Goal: Task Accomplishment & Management: Manage account settings

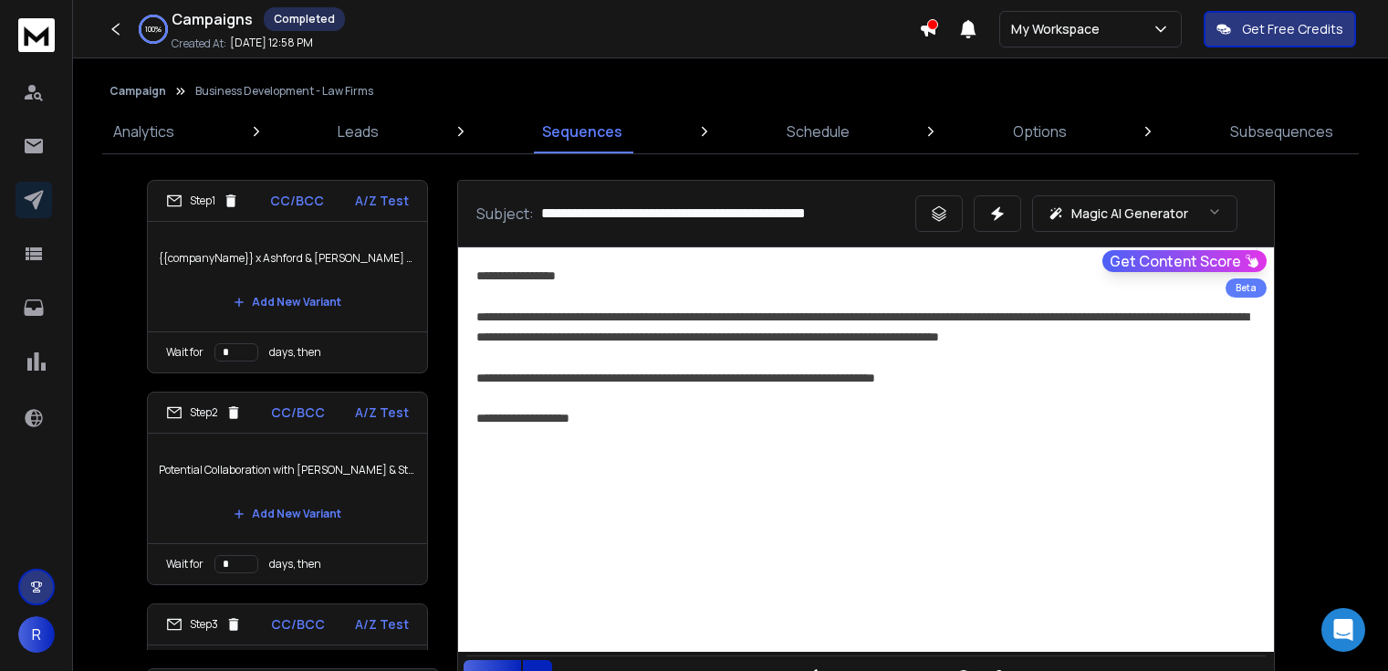
scroll to position [58, 0]
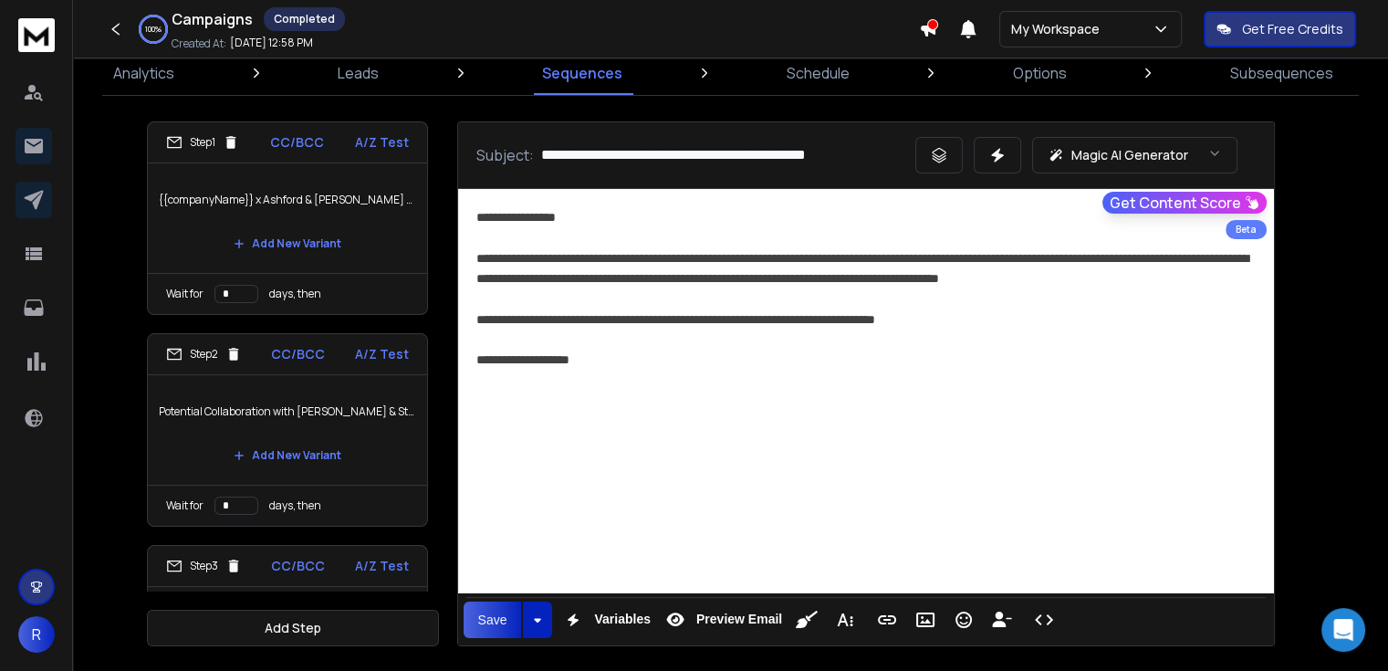
click at [31, 156] on icon at bounding box center [34, 146] width 22 height 22
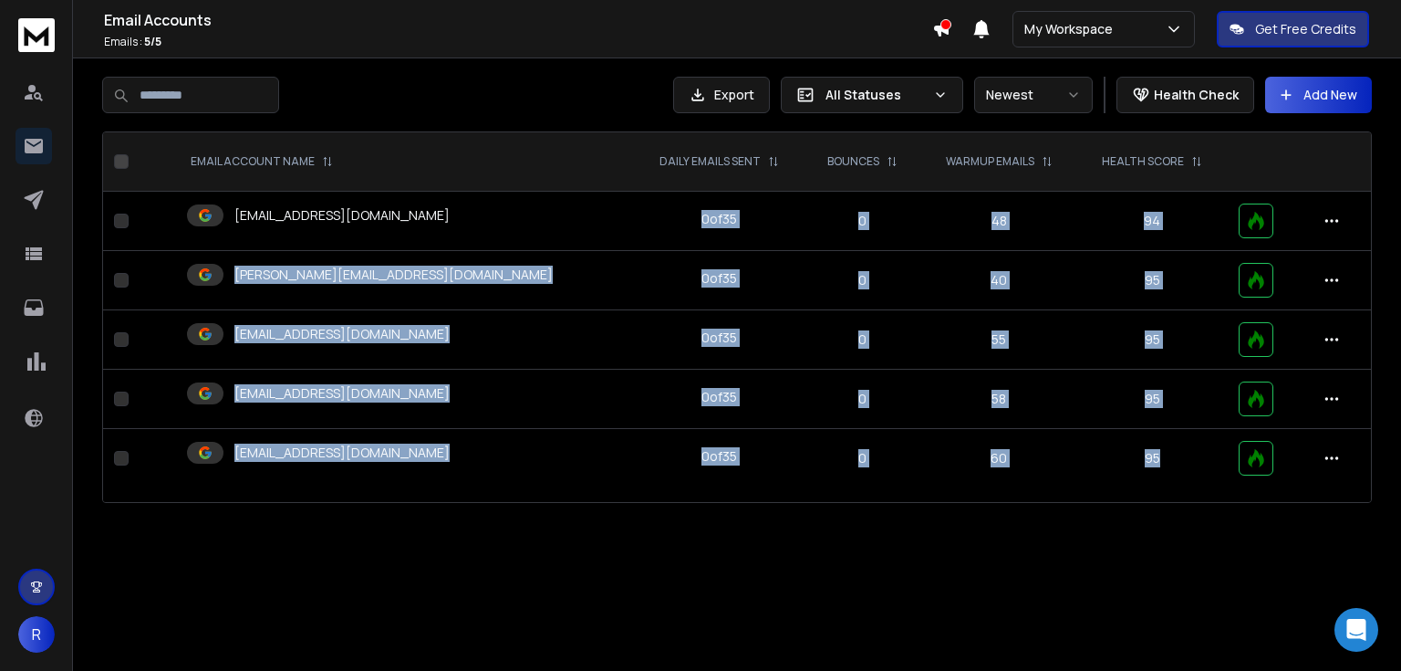
drag, startPoint x: 602, startPoint y: 208, endPoint x: 1273, endPoint y: 492, distance: 728.2
click at [1273, 492] on table "EMAIL ACCOUNT NAME DAILY EMAILS SENT BOUNCES WARMUP EMAILS HEALTH SCORE [EMAIL_…" at bounding box center [737, 317] width 1268 height 370
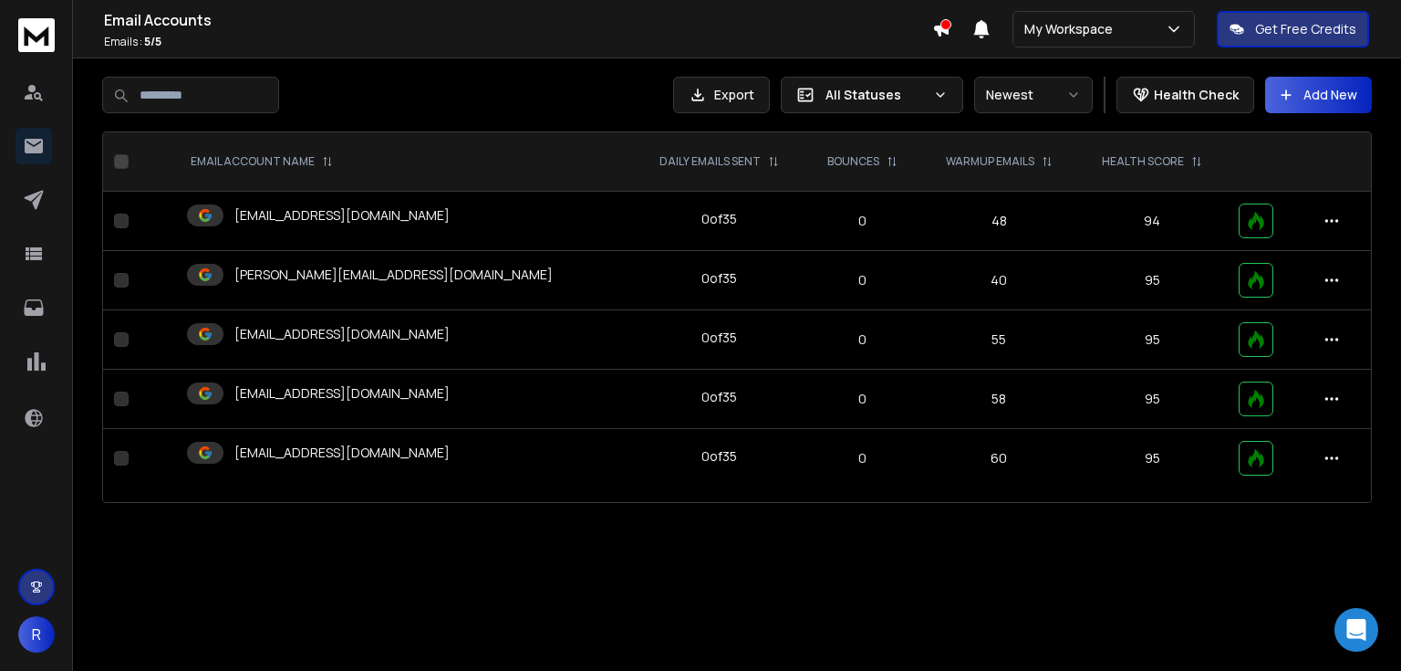
click at [810, 556] on div "Get only verified leads with our AI-powered Lead Finder, starting at $22/mo Try…" at bounding box center [700, 335] width 1401 height 671
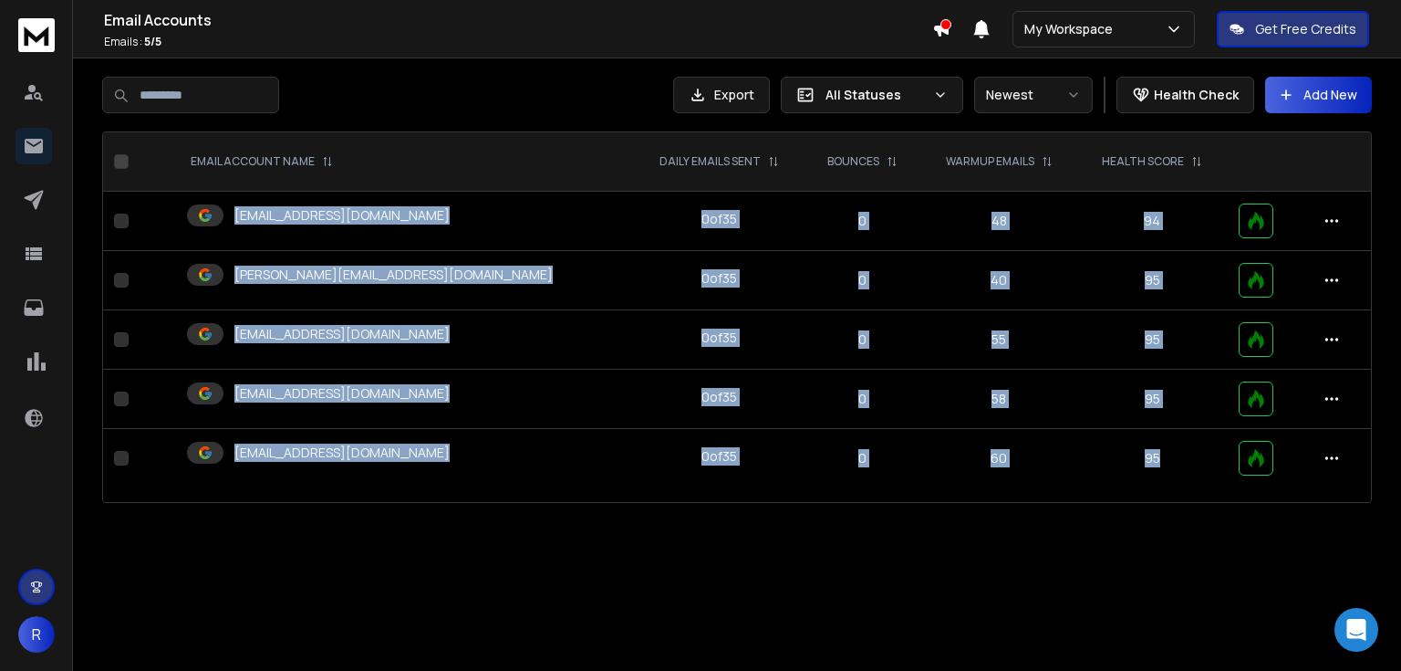
drag, startPoint x: 160, startPoint y: 203, endPoint x: 1286, endPoint y: 500, distance: 1164.5
click at [1286, 500] on table "EMAIL ACCOUNT NAME DAILY EMAILS SENT BOUNCES WARMUP EMAILS HEALTH SCORE [EMAIL_…" at bounding box center [737, 317] width 1268 height 370
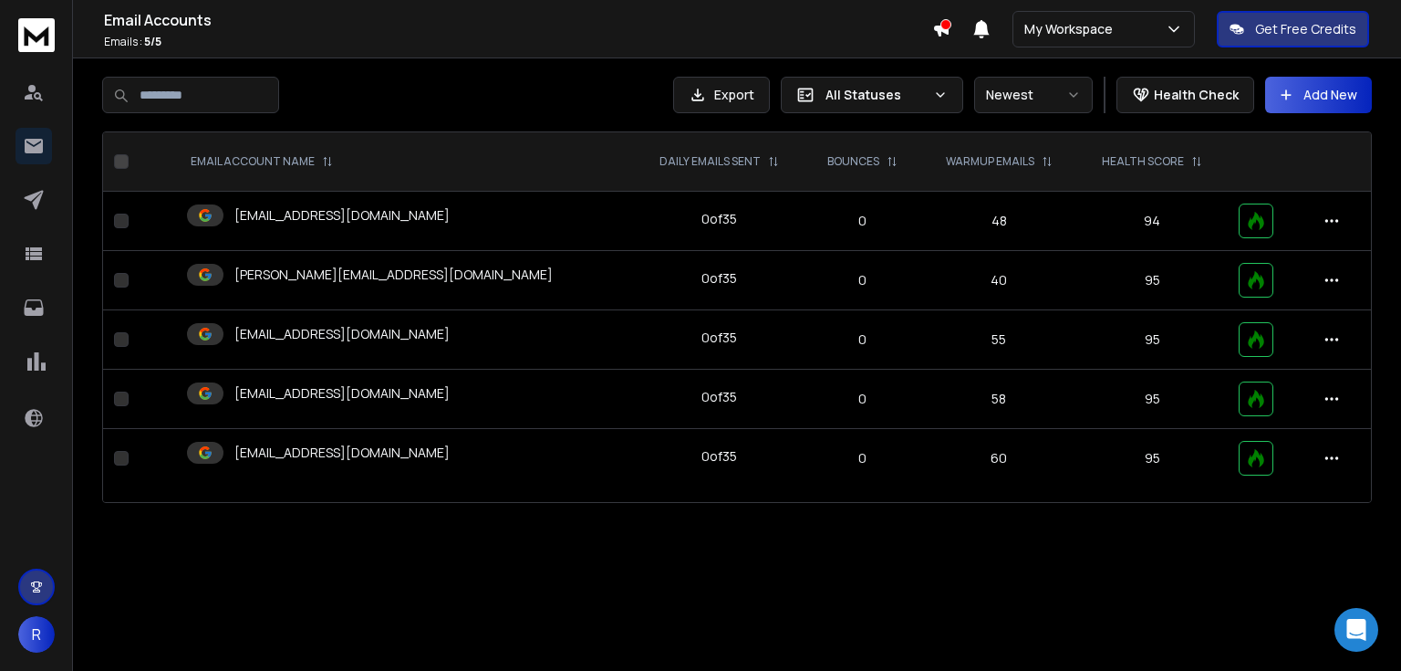
drag, startPoint x: 838, startPoint y: 514, endPoint x: 315, endPoint y: 195, distance: 612.9
click at [820, 515] on div "Export All Statuses Newest Health Check Add New EMAIL ACCOUNT NAME DAILY EMAILS…" at bounding box center [737, 289] width 1328 height 463
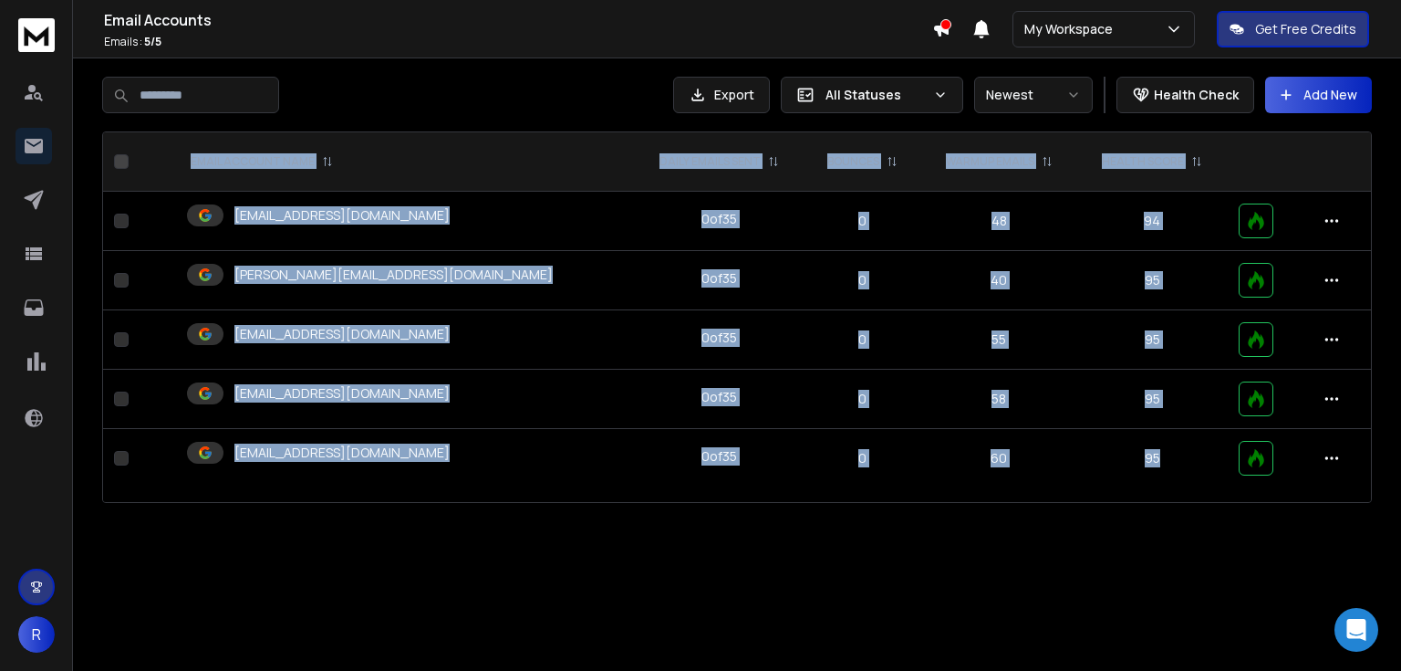
drag, startPoint x: 161, startPoint y: 154, endPoint x: 1180, endPoint y: 478, distance: 1068.5
click at [1180, 478] on table "EMAIL ACCOUNT NAME DAILY EMAILS SENT BOUNCES WARMUP EMAILS HEALTH SCORE [EMAIL_…" at bounding box center [737, 317] width 1268 height 370
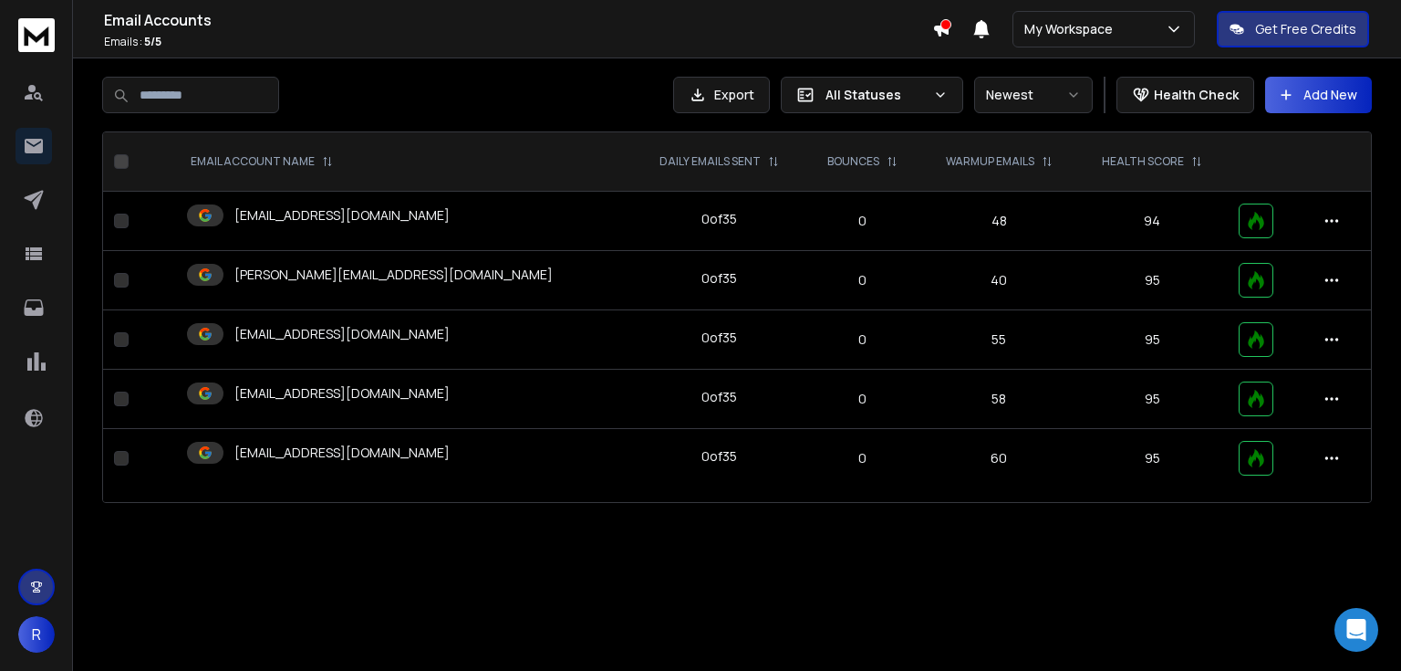
click at [964, 524] on div "Get only verified leads with our AI-powered Lead Finder, starting at $22/mo Try…" at bounding box center [700, 335] width 1401 height 671
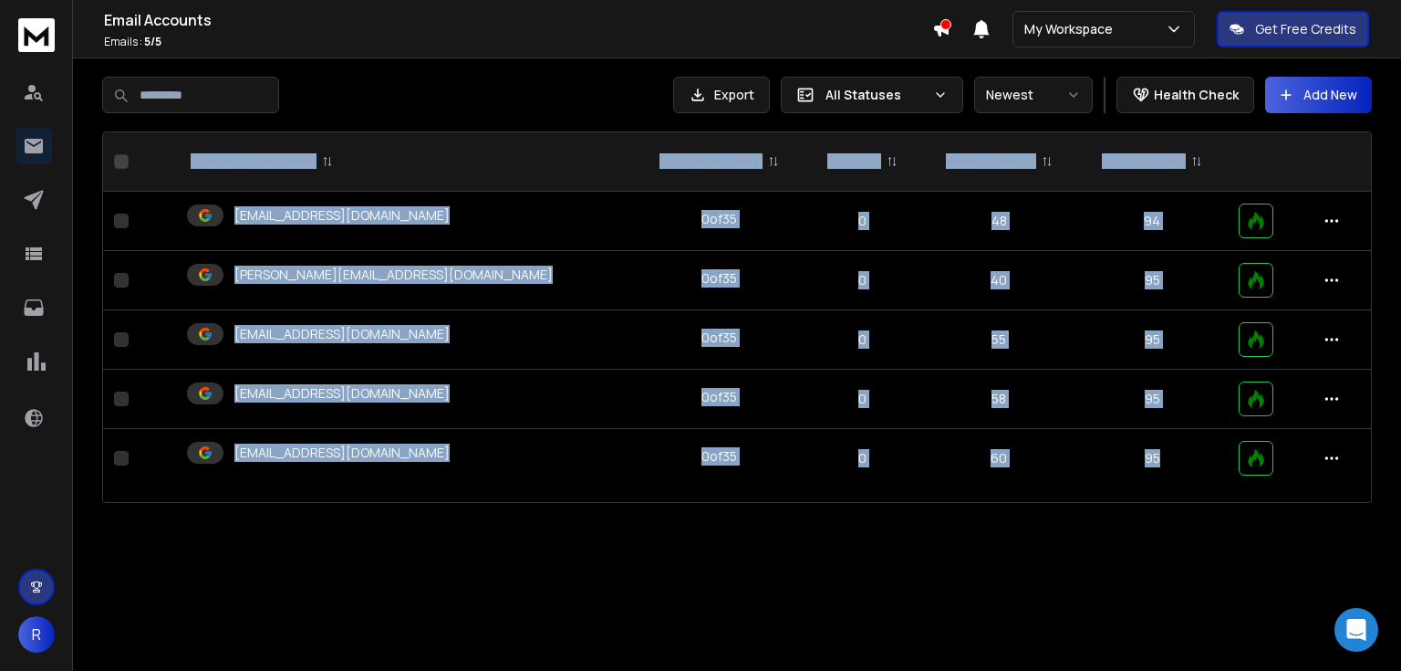
drag, startPoint x: 1157, startPoint y: 473, endPoint x: 167, endPoint y: 144, distance: 1043.0
click at [167, 144] on table "EMAIL ACCOUNT NAME DAILY EMAILS SENT BOUNCES WARMUP EMAILS HEALTH SCORE [EMAIL_…" at bounding box center [737, 317] width 1268 height 370
click at [186, 184] on th "EMAIL ACCOUNT NAME" at bounding box center [404, 161] width 457 height 59
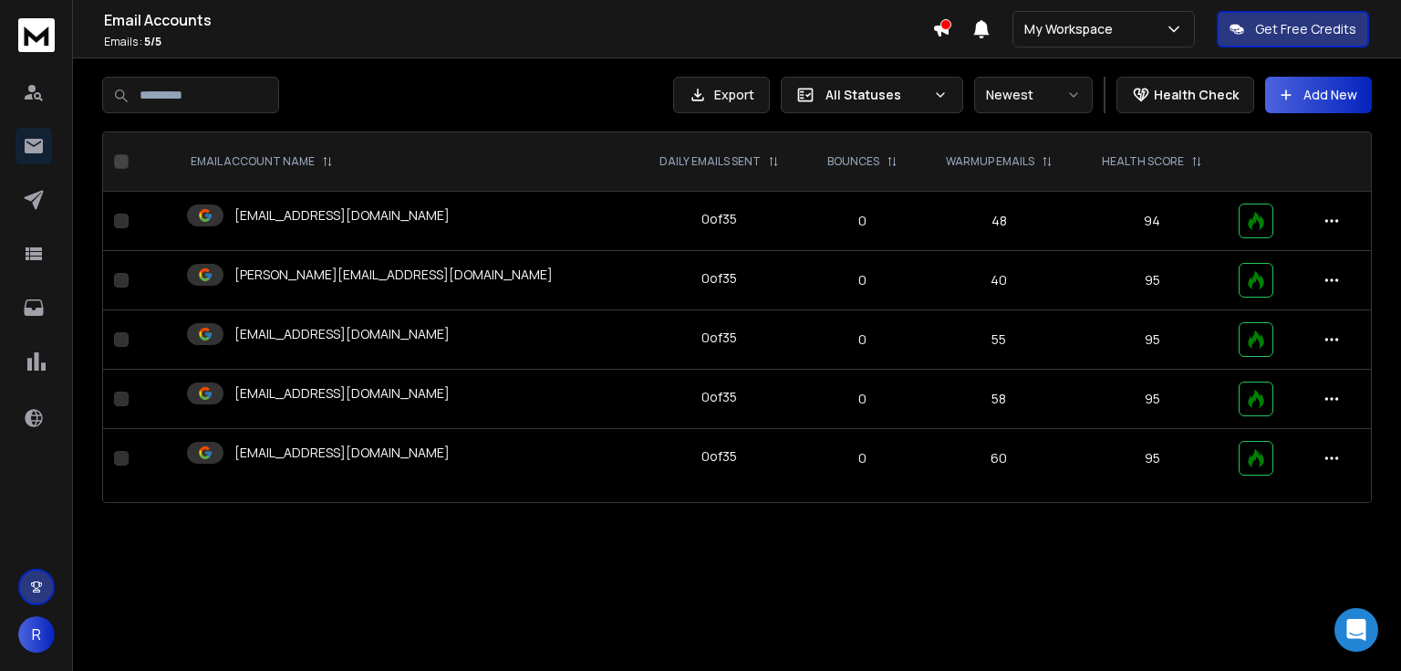
click at [176, 171] on th "EMAIL ACCOUNT NAME" at bounding box center [404, 161] width 457 height 59
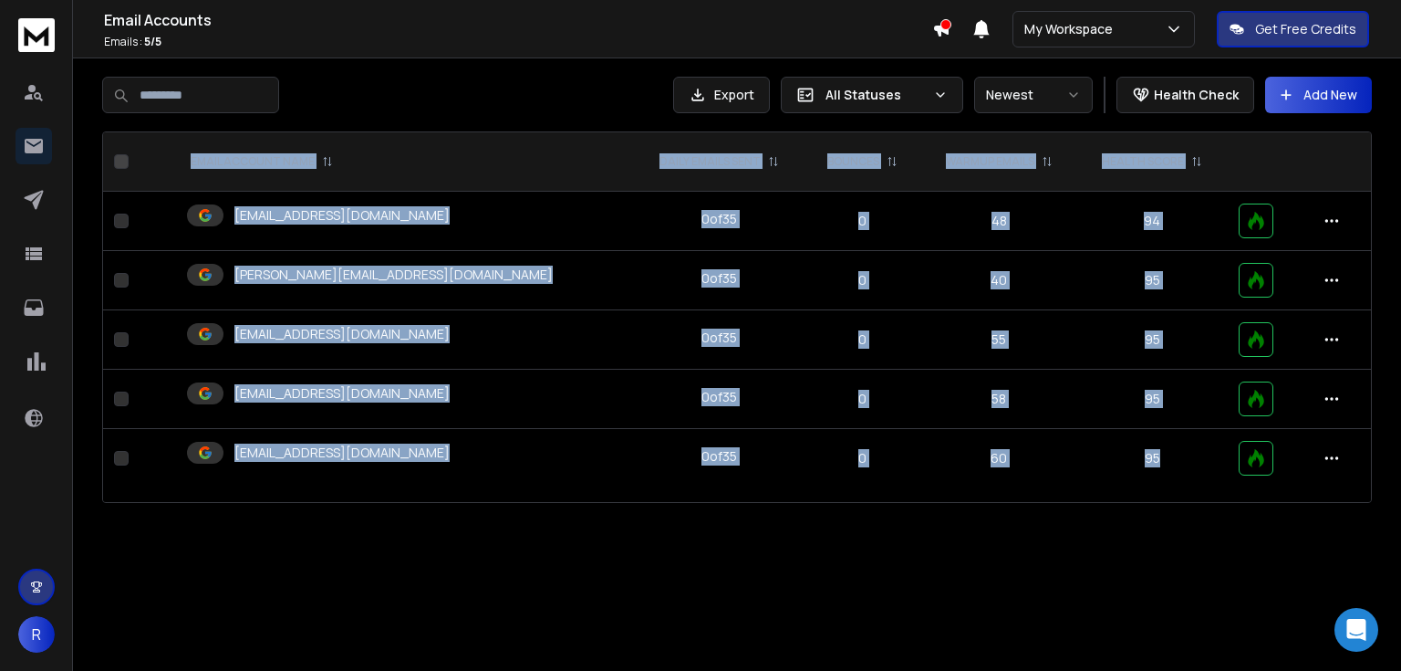
drag, startPoint x: 177, startPoint y: 157, endPoint x: 1182, endPoint y: 497, distance: 1061.5
click at [1182, 497] on table "EMAIL ACCOUNT NAME DAILY EMAILS SENT BOUNCES WARMUP EMAILS HEALTH SCORE [EMAIL_…" at bounding box center [737, 317] width 1268 height 370
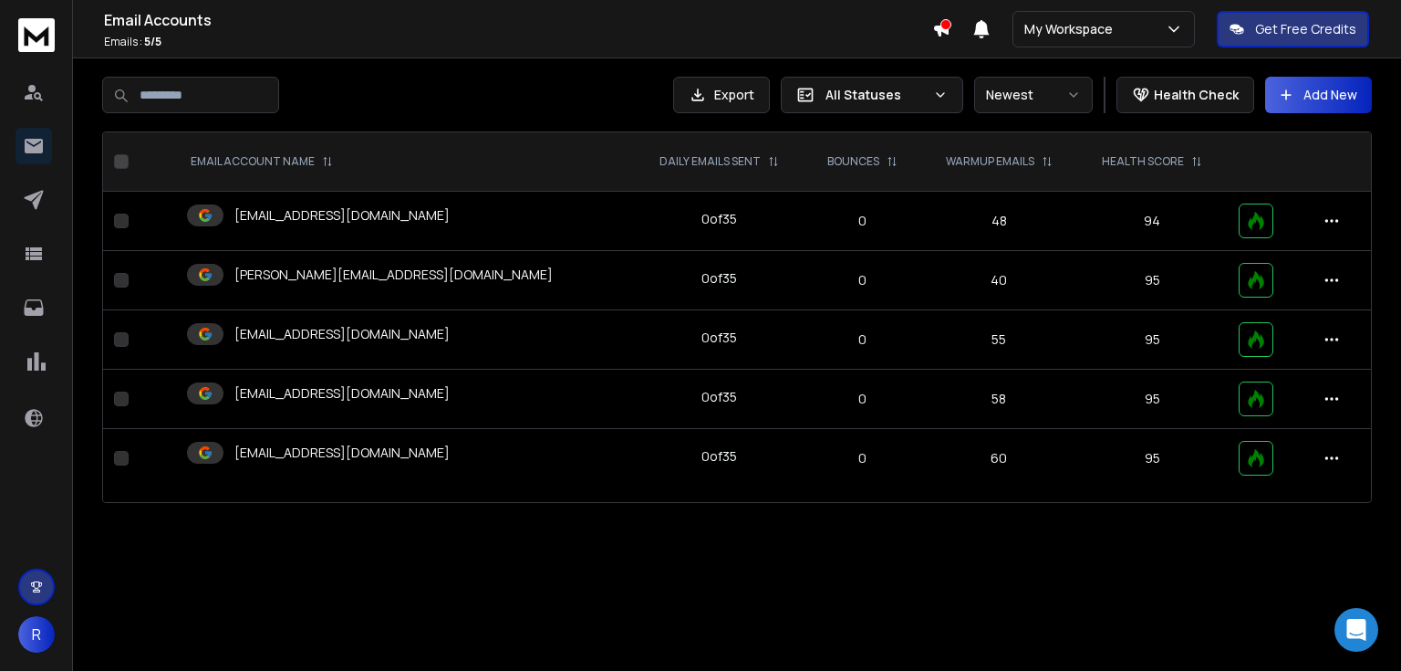
click at [1023, 565] on div "Get only verified leads with our AI-powered Lead Finder, starting at $22/mo Try…" at bounding box center [700, 335] width 1401 height 671
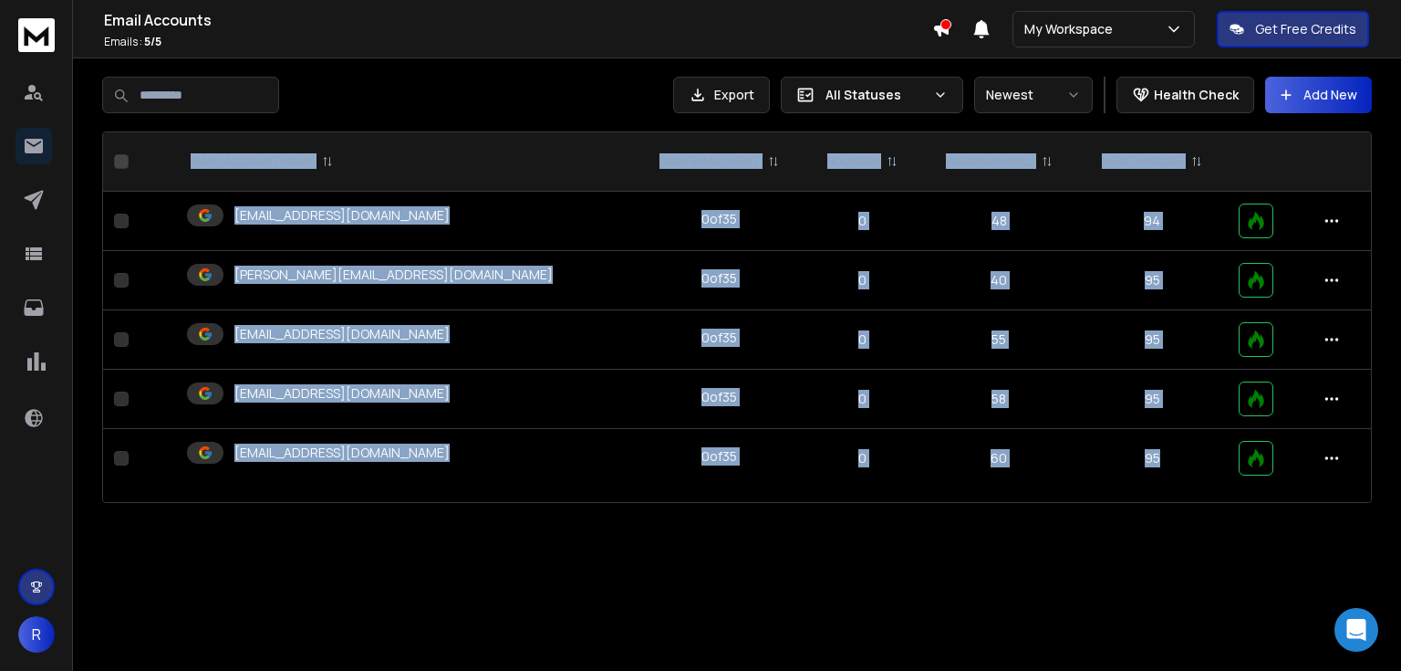
drag, startPoint x: 1158, startPoint y: 463, endPoint x: 179, endPoint y: 145, distance: 1029.2
click at [179, 145] on table "EMAIL ACCOUNT NAME DAILY EMAILS SENT BOUNCES WARMUP EMAILS HEALTH SCORE [EMAIL_…" at bounding box center [737, 317] width 1268 height 370
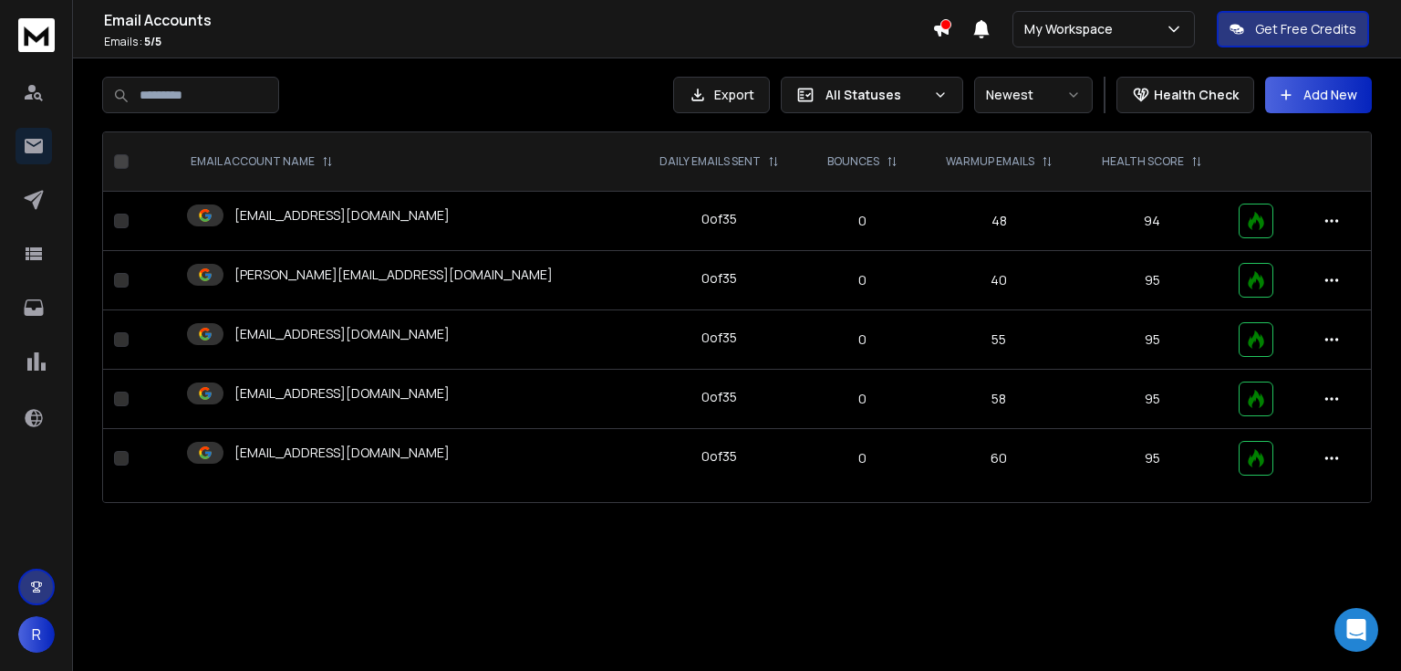
click at [170, 141] on th at bounding box center [139, 161] width 73 height 59
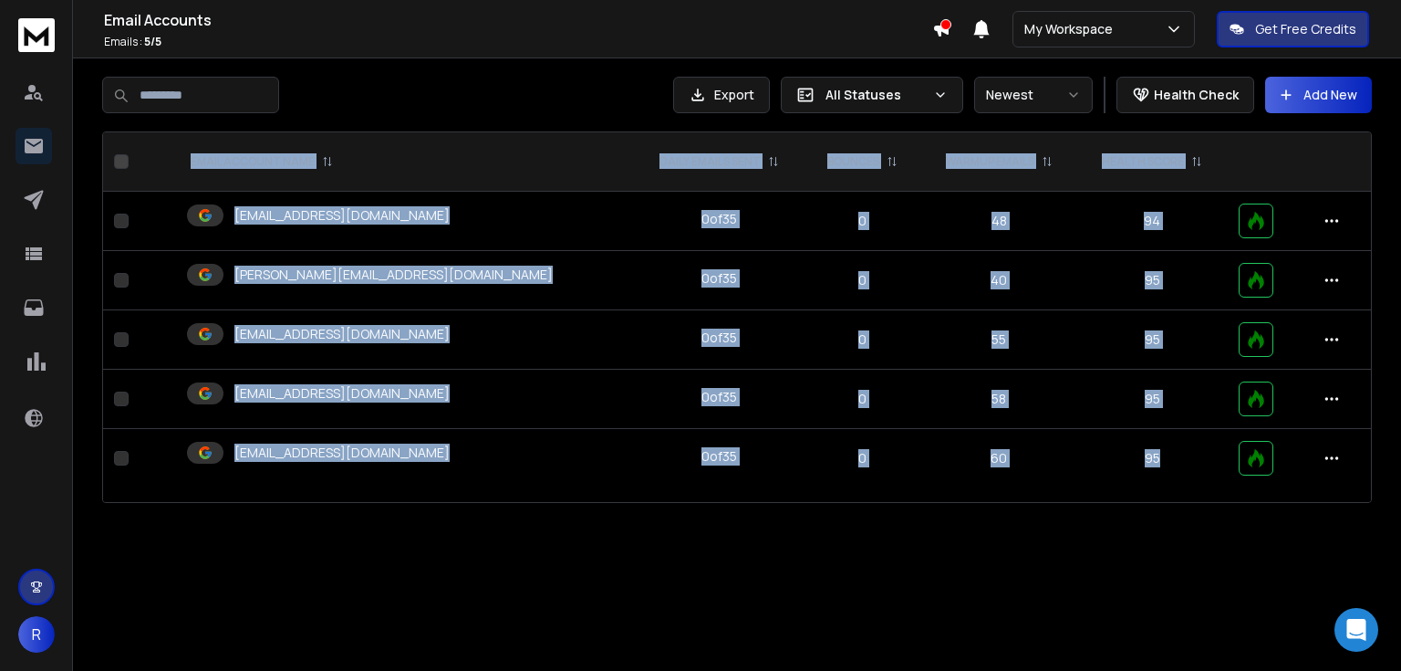
drag, startPoint x: 183, startPoint y: 141, endPoint x: 1211, endPoint y: 462, distance: 1076.1
click at [1211, 462] on table "EMAIL ACCOUNT NAME DAILY EMAILS SENT BOUNCES WARMUP EMAILS HEALTH SCORE [EMAIL_…" at bounding box center [737, 317] width 1268 height 370
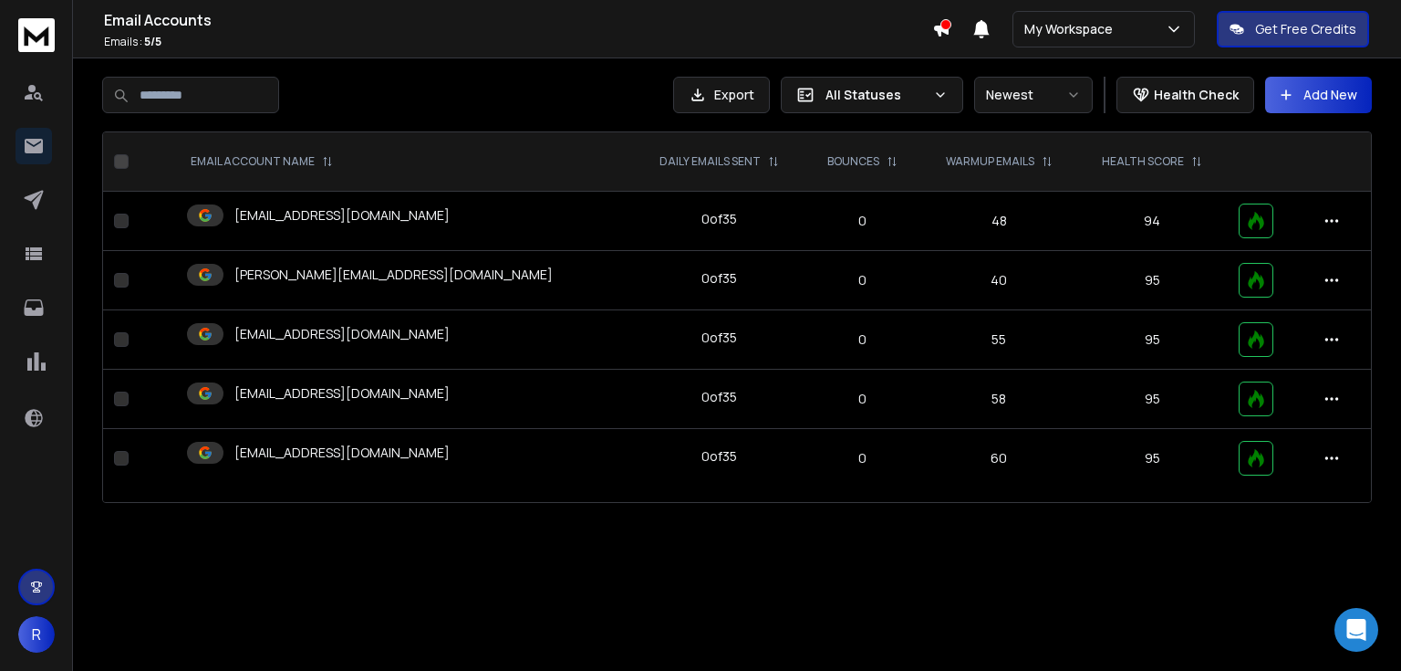
click at [1079, 543] on div "Get only verified leads with our AI-powered Lead Finder, starting at $22/mo Try…" at bounding box center [700, 335] width 1401 height 671
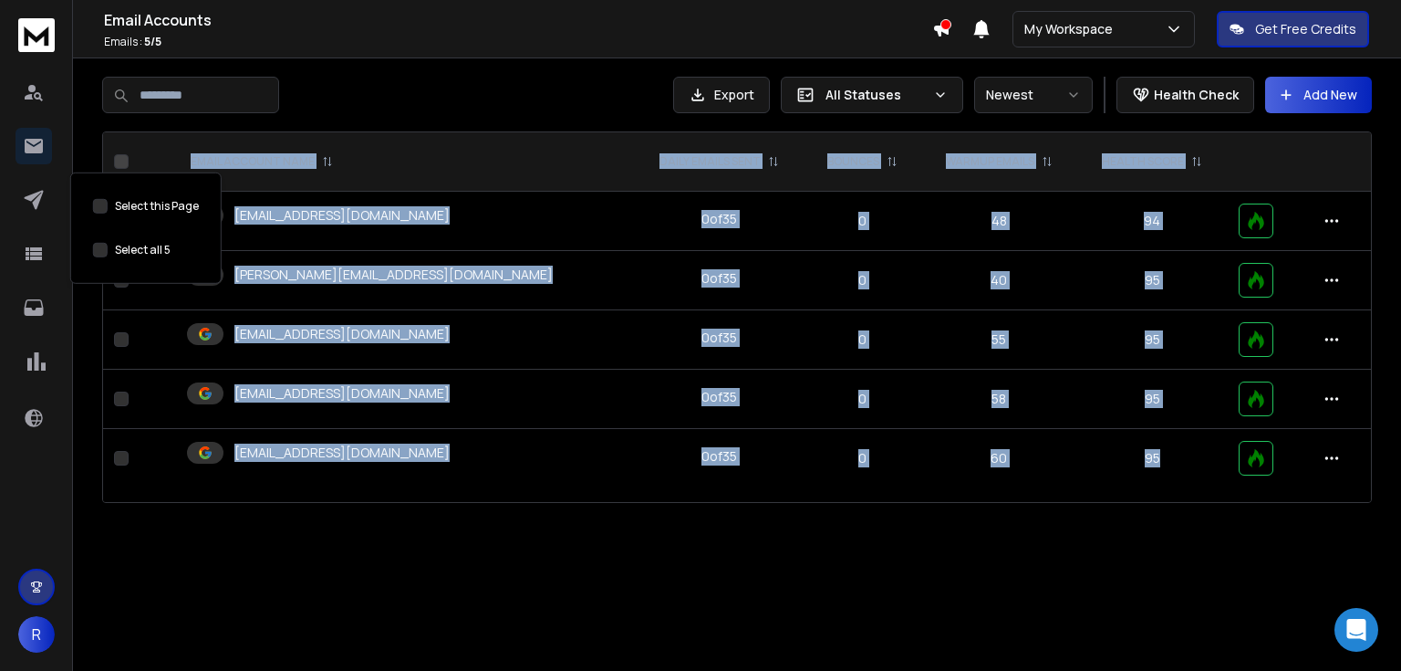
drag, startPoint x: 1185, startPoint y: 470, endPoint x: 172, endPoint y: 156, distance: 1061.1
click at [172, 156] on table "EMAIL ACCOUNT NAME DAILY EMAILS SENT BOUNCES WARMUP EMAILS HEALTH SCORE [EMAIL_…" at bounding box center [737, 317] width 1268 height 370
click at [172, 135] on th at bounding box center [139, 161] width 73 height 59
drag, startPoint x: 172, startPoint y: 143, endPoint x: 1183, endPoint y: 474, distance: 1063.5
click at [1183, 474] on table "EMAIL ACCOUNT NAME DAILY EMAILS SENT BOUNCES WARMUP EMAILS HEALTH SCORE [EMAIL_…" at bounding box center [737, 317] width 1268 height 370
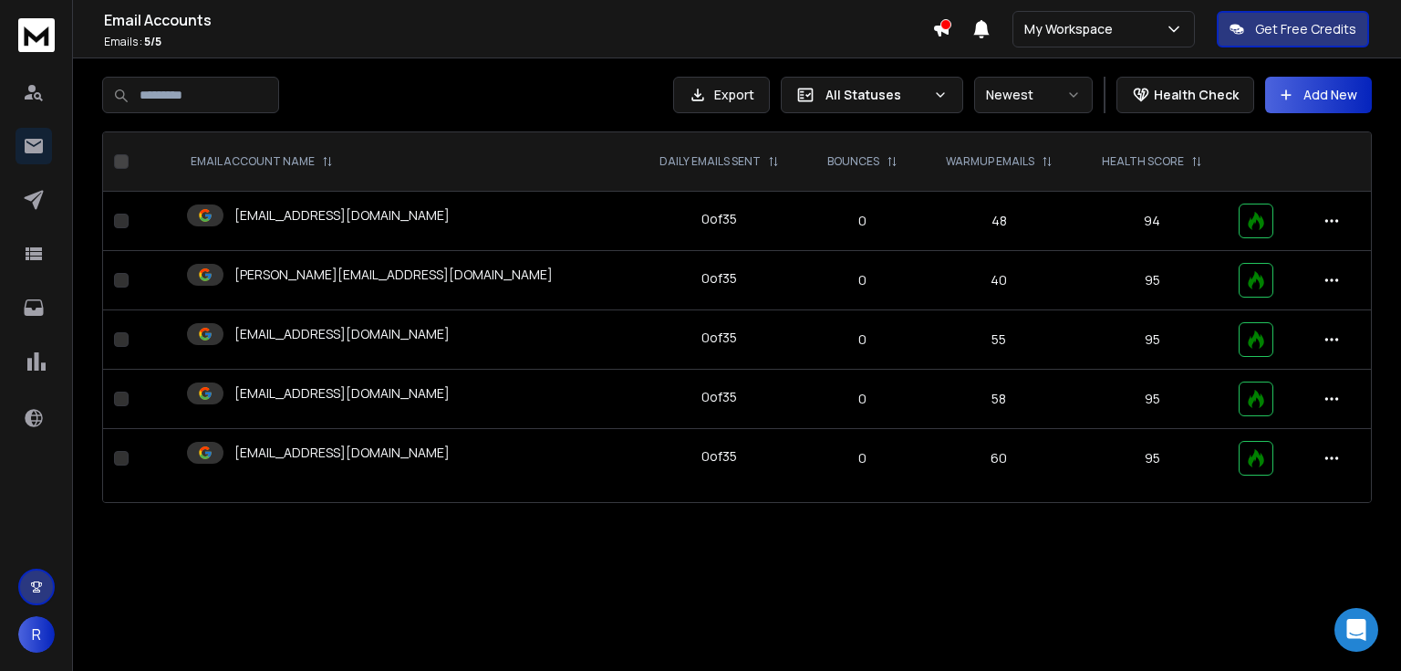
click at [1152, 515] on div "Export All Statuses Newest Health Check Add New EMAIL ACCOUNT NAME DAILY EMAILS…" at bounding box center [737, 289] width 1328 height 463
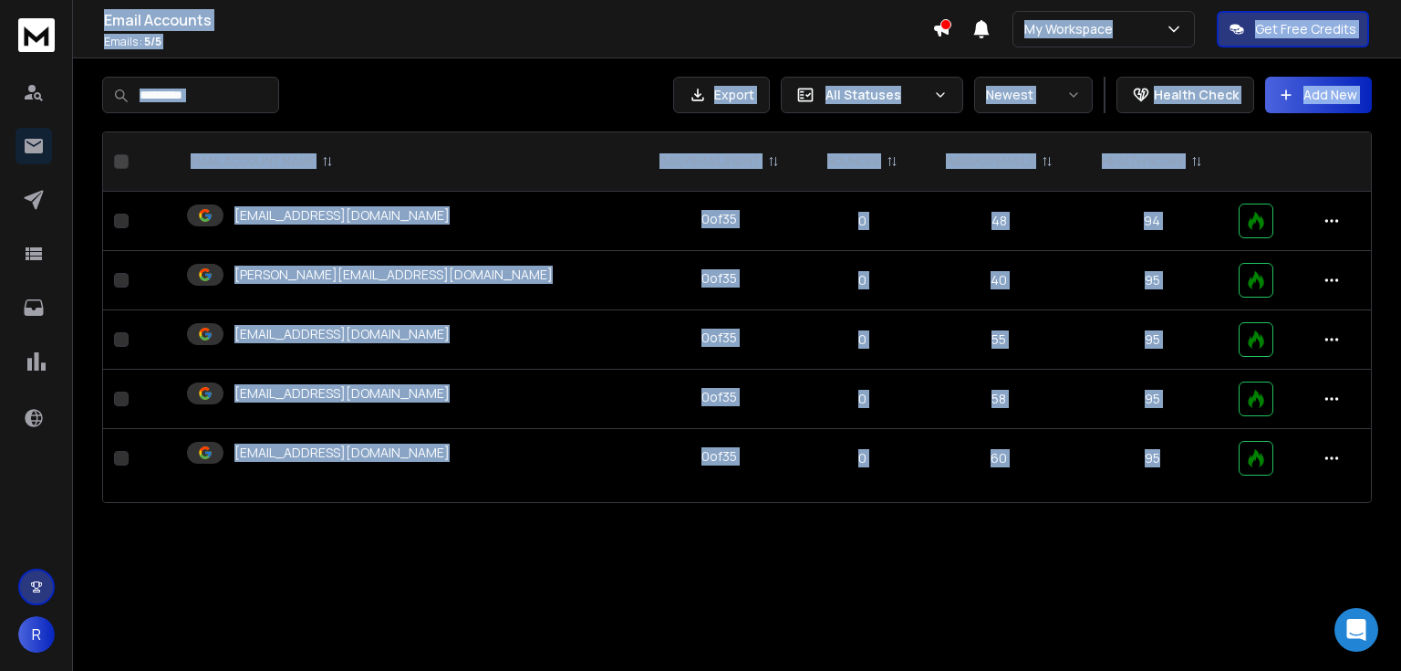
drag, startPoint x: 1171, startPoint y: 474, endPoint x: 98, endPoint y: 20, distance: 1164.8
click at [98, 20] on div "Email Accounts Emails : 5 / 5 My Workspace Get Free Credits Export All Statuses…" at bounding box center [700, 260] width 1401 height 521
click at [435, 154] on div "EMAIL ACCOUNT NAME" at bounding box center [405, 161] width 428 height 15
drag, startPoint x: 101, startPoint y: 14, endPoint x: 1193, endPoint y: 485, distance: 1189.6
click at [1193, 485] on div "Email Accounts Emails : 5 / 5 My Workspace Get Free Credits Export All Statuses…" at bounding box center [700, 260] width 1401 height 521
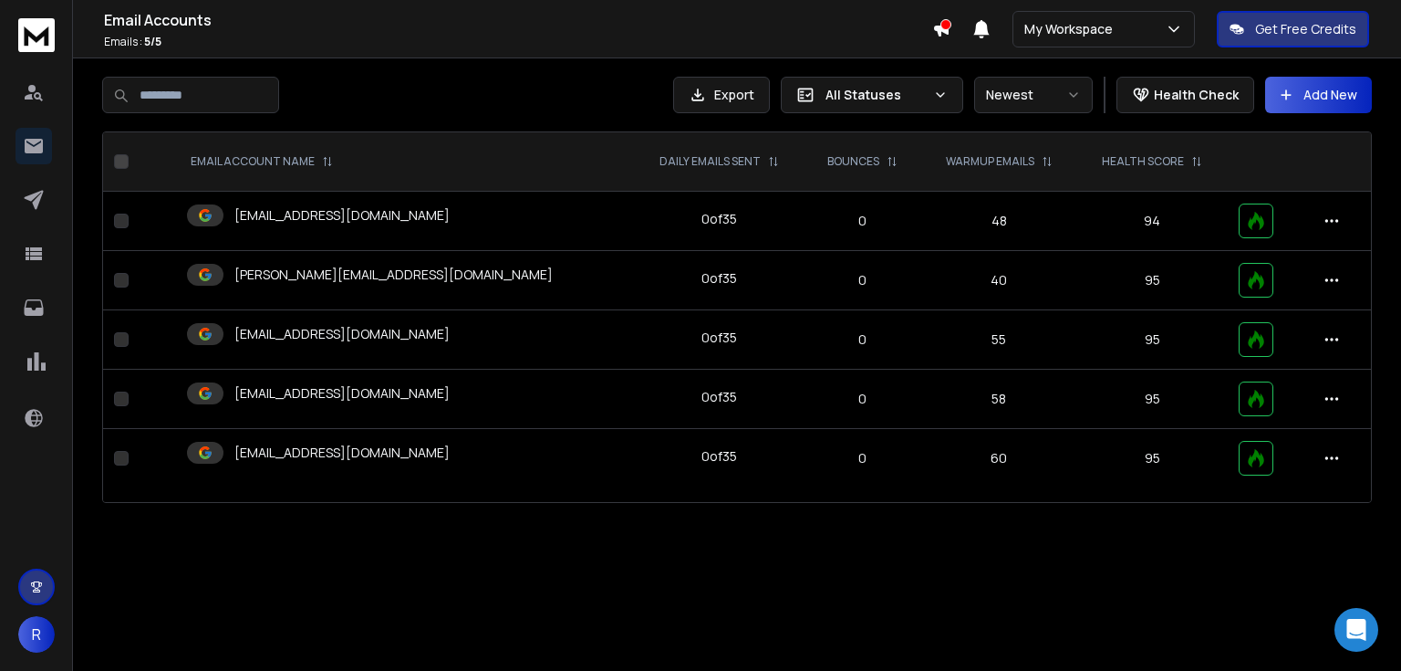
click at [1096, 537] on div "Get only verified leads with our AI-powered Lead Finder, starting at $22/mo Try…" at bounding box center [700, 335] width 1401 height 671
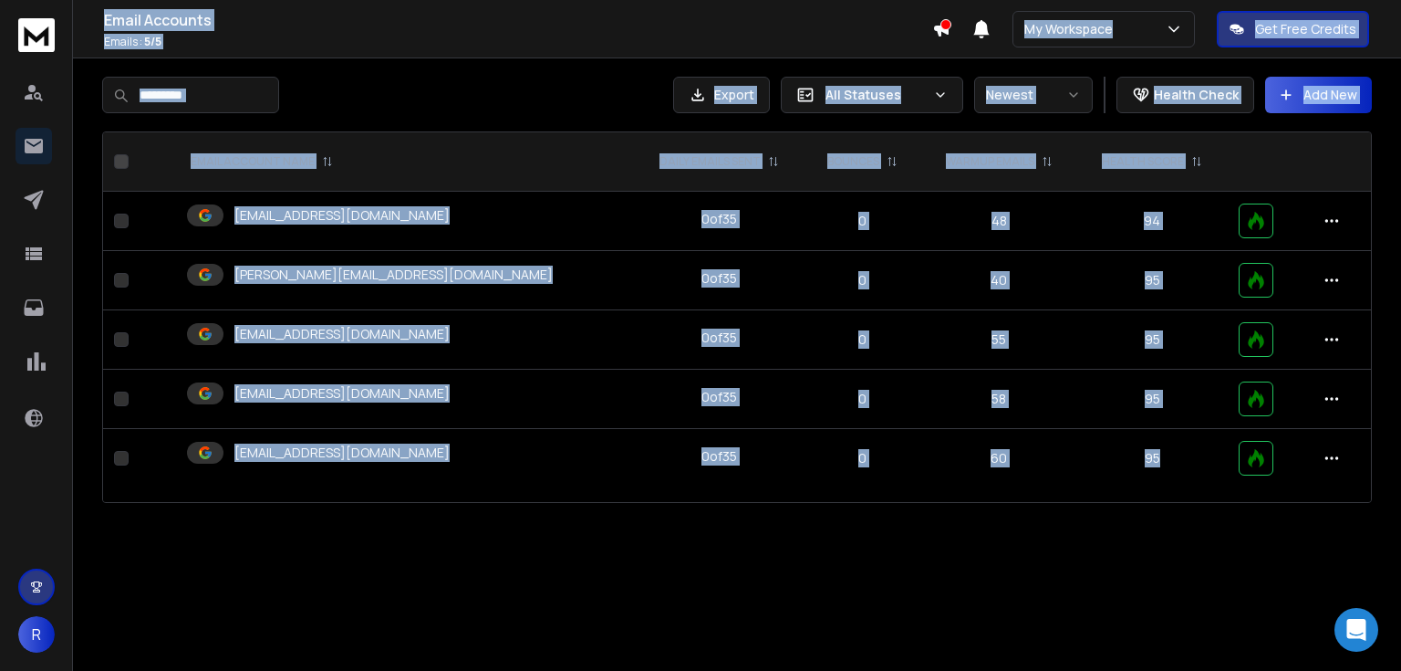
drag, startPoint x: 1155, startPoint y: 460, endPoint x: 98, endPoint y: 28, distance: 1142.1
click at [98, 28] on div "Email Accounts Emails : 5 / 5 My Workspace Get Free Credits Export All Statuses…" at bounding box center [700, 260] width 1401 height 521
click at [95, 15] on div "Email Accounts Emails : 5 / 5 My Workspace Get Free Credits" at bounding box center [700, 29] width 1401 height 58
drag, startPoint x: 95, startPoint y: 14, endPoint x: 1175, endPoint y: 495, distance: 1182.8
click at [1175, 495] on div "Email Accounts Emails : 5 / 5 My Workspace Get Free Credits Export All Statuses…" at bounding box center [700, 260] width 1401 height 521
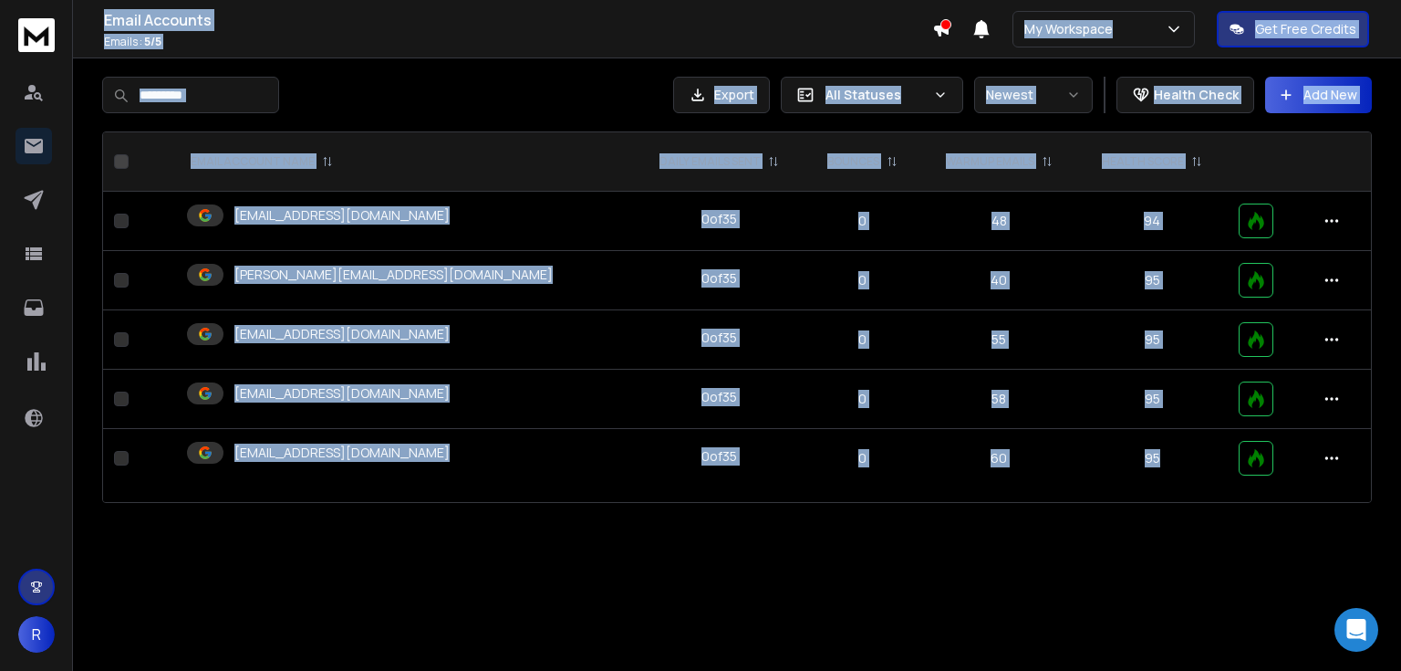
click at [1112, 530] on div "Get only verified leads with our AI-powered Lead Finder, starting at $22/mo Try…" at bounding box center [700, 335] width 1401 height 671
drag, startPoint x: 1150, startPoint y: 468, endPoint x: 93, endPoint y: 28, distance: 1145.2
click at [93, 28] on div "Email Accounts Emails : 5 / 5 My Workspace Get Free Credits Export All Statuses…" at bounding box center [700, 260] width 1401 height 521
click at [500, 112] on div at bounding box center [382, 95] width 560 height 36
drag, startPoint x: 95, startPoint y: 21, endPoint x: 1193, endPoint y: 464, distance: 1184.6
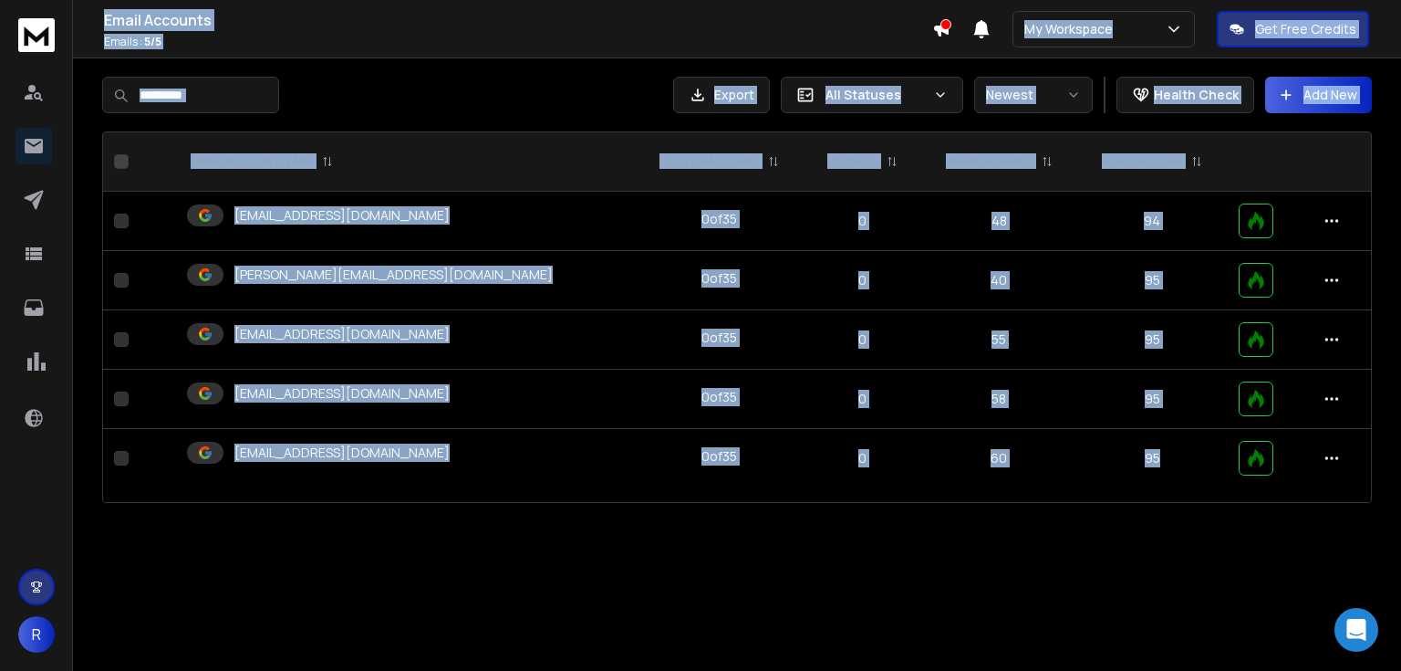
click at [1193, 463] on div "Email Accounts Emails : 5 / 5 My Workspace Get Free Credits Export All Statuses…" at bounding box center [700, 260] width 1401 height 521
click at [717, 282] on td "0 of 35" at bounding box center [719, 274] width 172 height 47
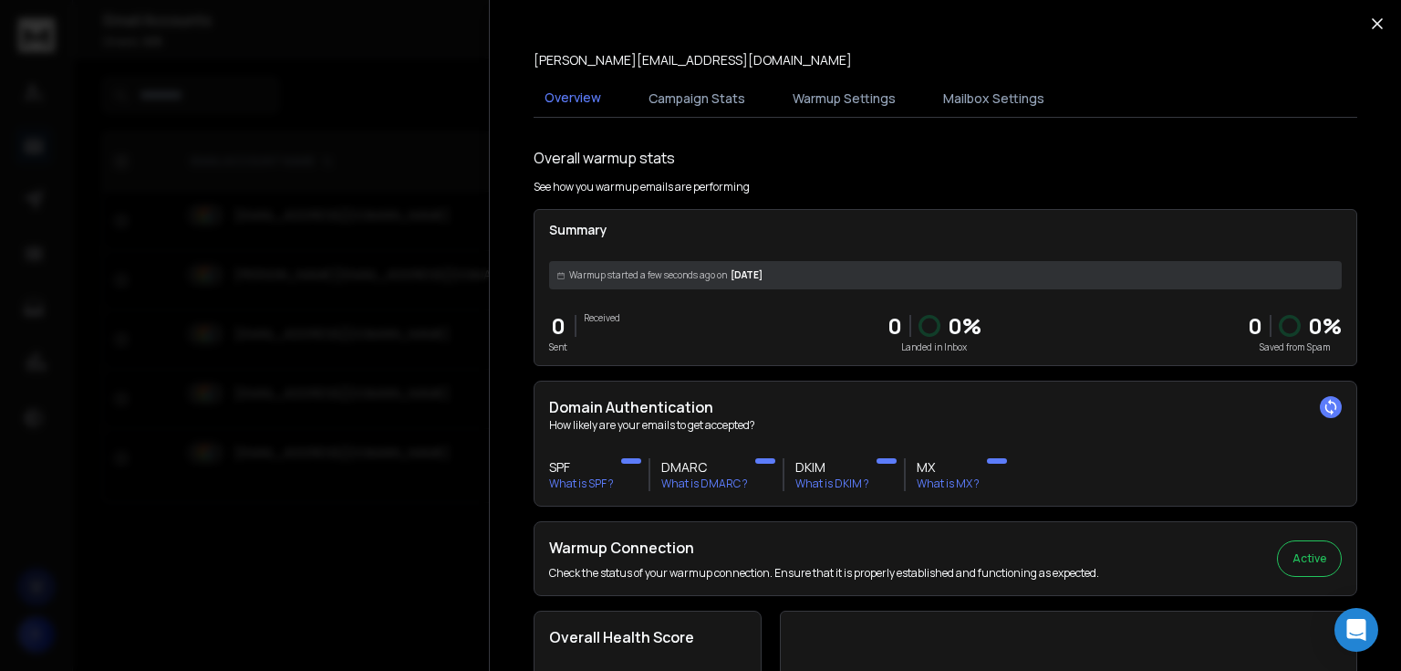
click at [1373, 23] on icon "button" at bounding box center [1377, 23] width 9 height 9
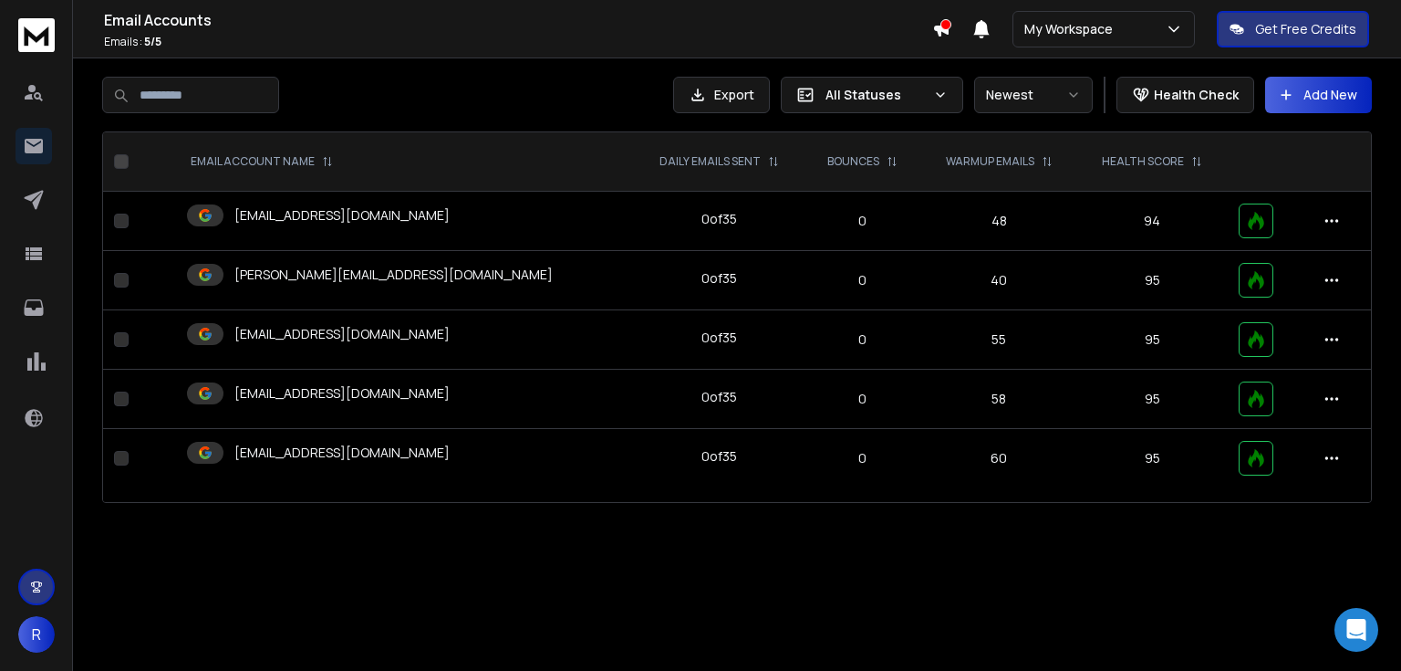
click at [513, 105] on div at bounding box center [382, 95] width 560 height 36
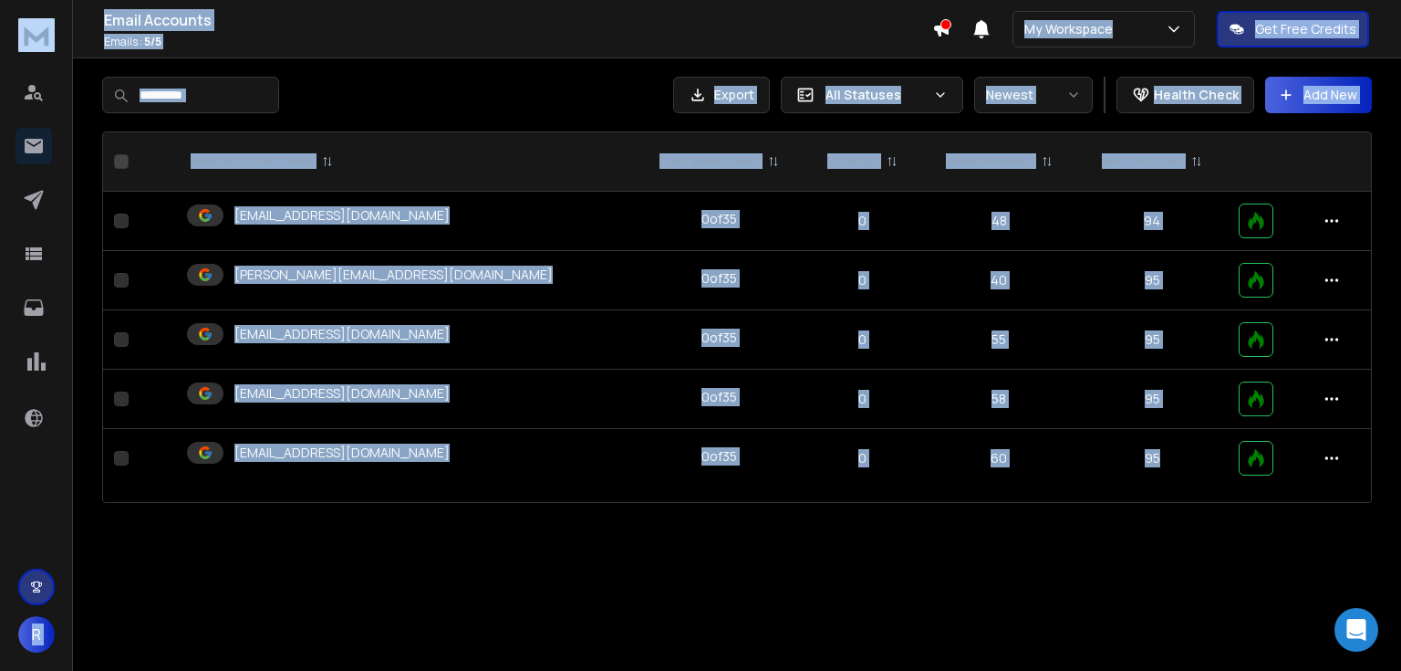
drag, startPoint x: 252, startPoint y: 89, endPoint x: 1182, endPoint y: 459, distance: 1001.3
click at [1182, 459] on div "R Email Accounts Emails : 5 / 5 My Workspace Get Free Credits Export All Status…" at bounding box center [700, 260] width 1401 height 521
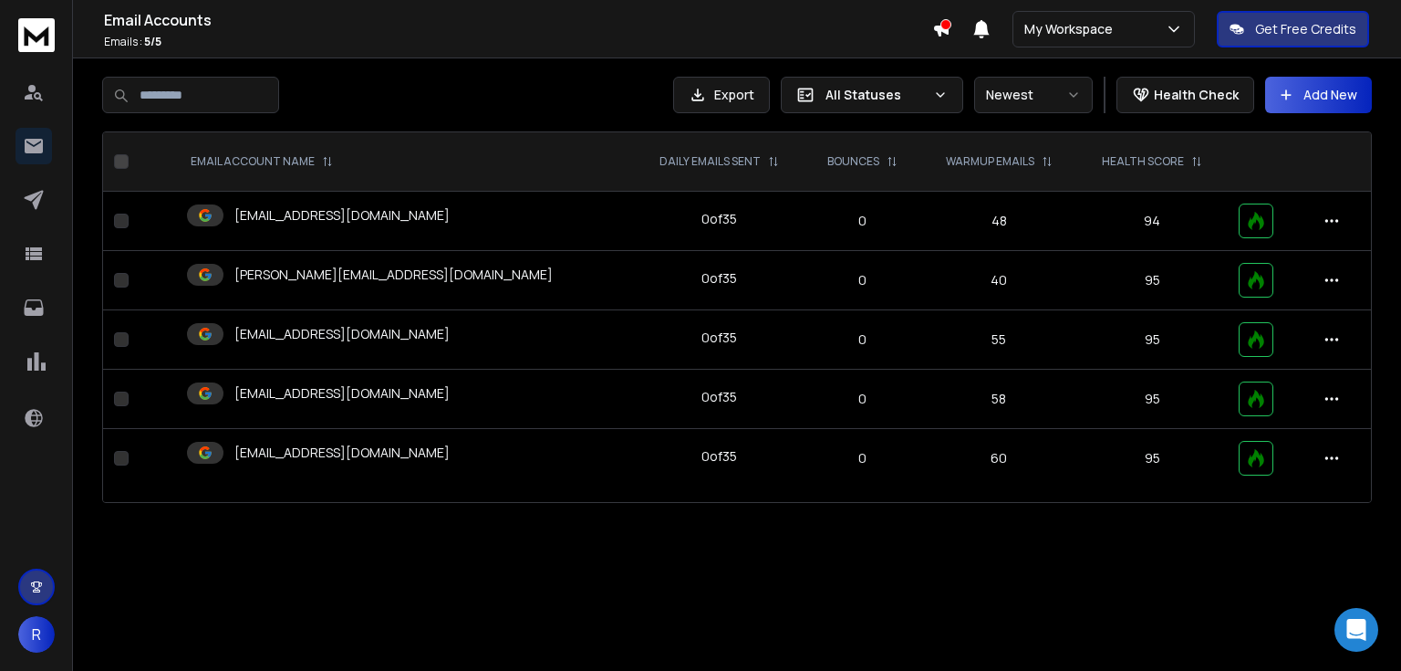
click at [970, 539] on div "Get only verified leads with our AI-powered Lead Finder, starting at $22/mo Try…" at bounding box center [700, 335] width 1401 height 671
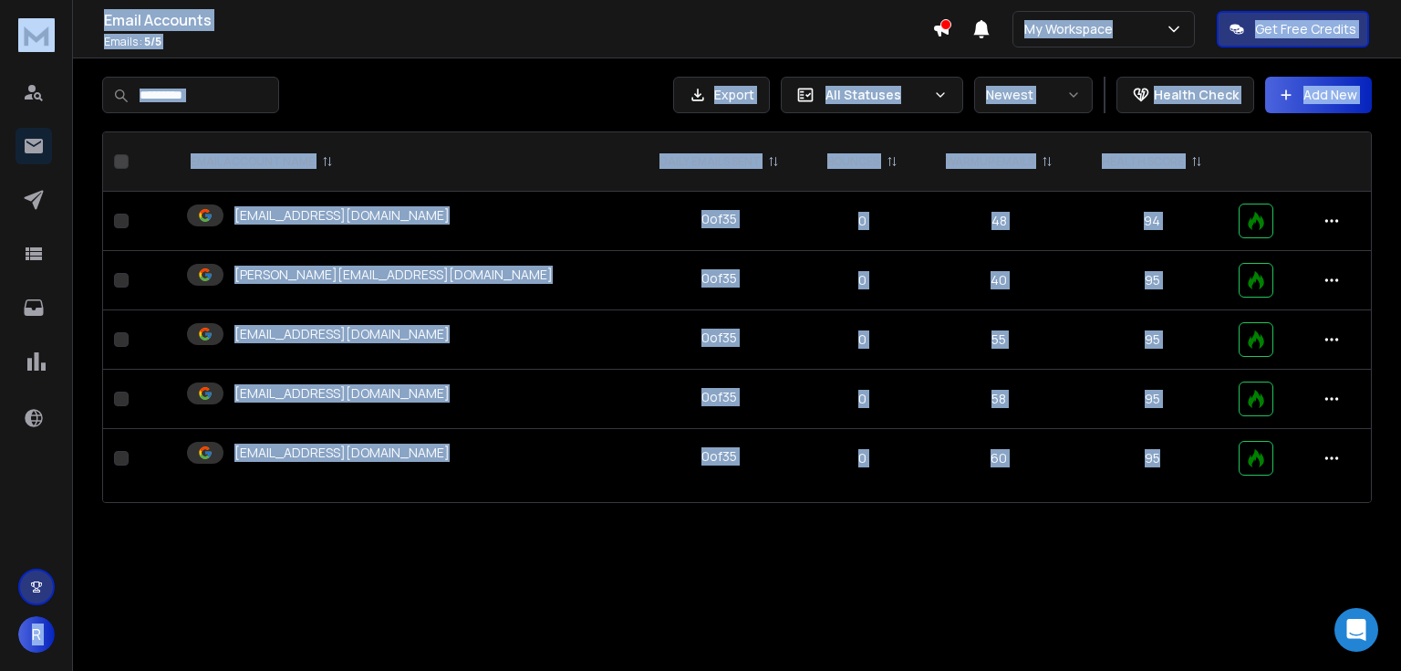
drag, startPoint x: 0, startPoint y: 9, endPoint x: 1152, endPoint y: 471, distance: 1241.4
click at [1152, 471] on div "R Email Accounts Emails : 5 / 5 My Workspace Get Free Credits Export All Status…" at bounding box center [700, 260] width 1401 height 521
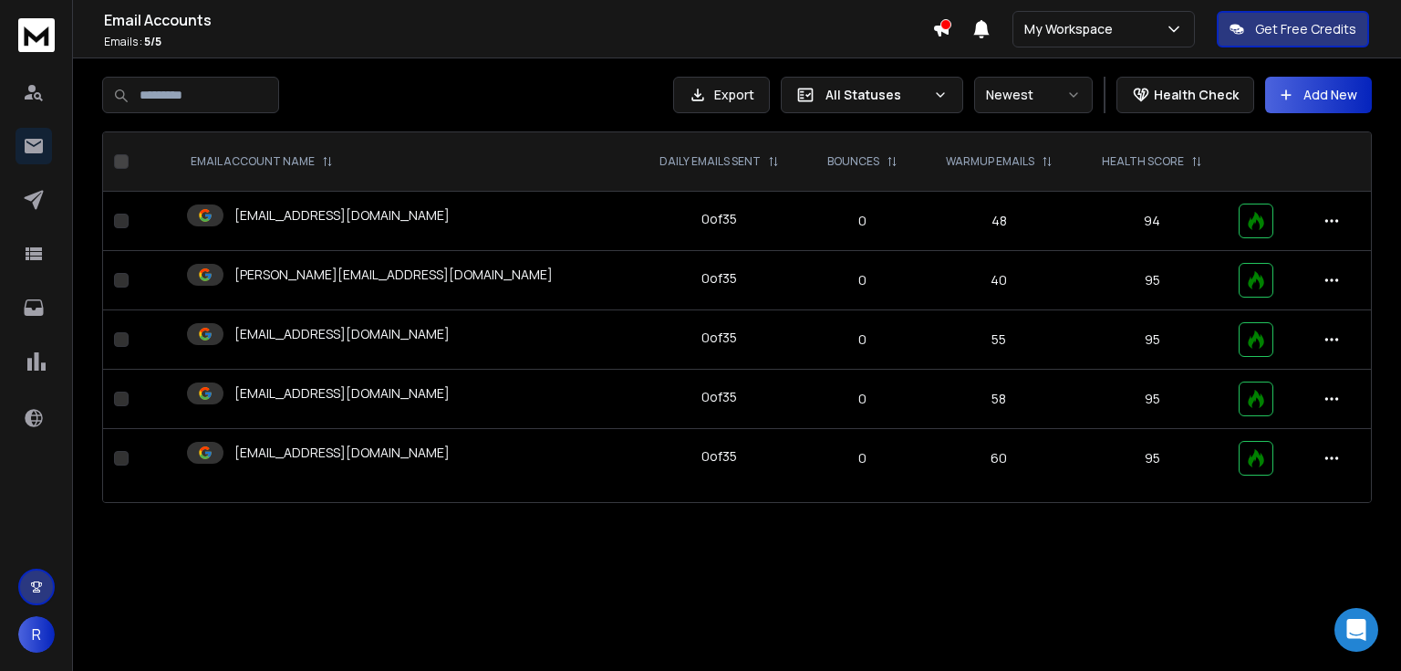
click at [1100, 523] on div "Get only verified leads with our AI-powered Lead Finder, starting at $22/mo Try…" at bounding box center [700, 335] width 1401 height 671
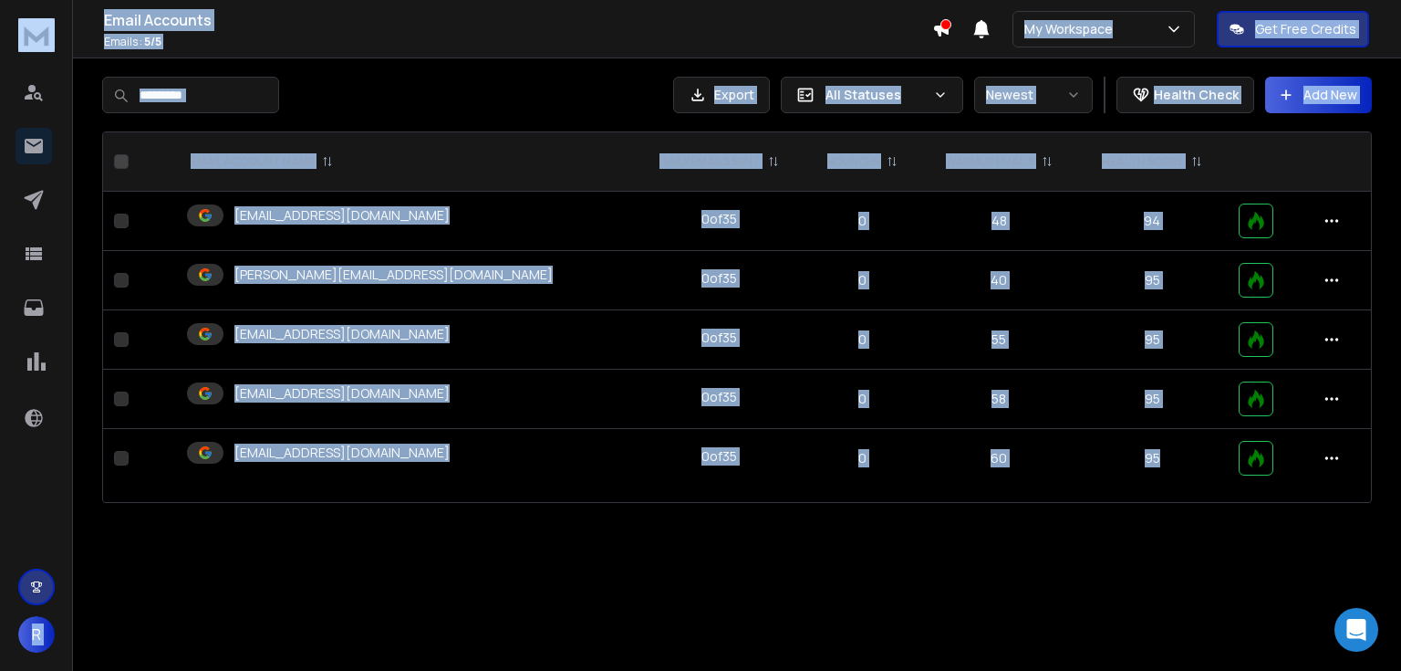
drag, startPoint x: 1169, startPoint y: 479, endPoint x: 0, endPoint y: 30, distance: 1252.0
click at [0, 30] on div "R Email Accounts Emails : 5 / 5 My Workspace Get Free Credits Export All Status…" at bounding box center [700, 260] width 1401 height 521
click at [99, 25] on div "Email Accounts Emails : 5 / 5 My Workspace Get Free Credits" at bounding box center [700, 29] width 1401 height 58
drag, startPoint x: 0, startPoint y: 5, endPoint x: 1188, endPoint y: 455, distance: 1270.2
click at [1188, 455] on div "R Email Accounts Emails : 5 / 5 My Workspace Get Free Credits Export All Status…" at bounding box center [700, 260] width 1401 height 521
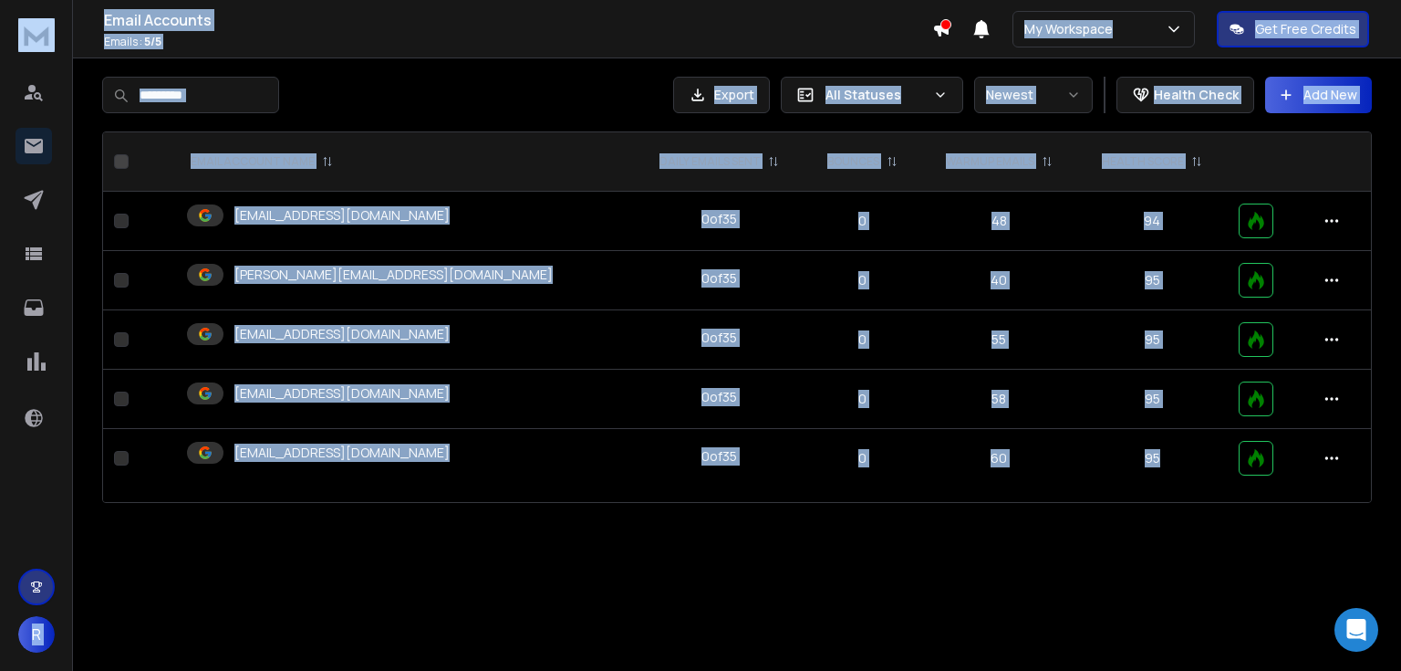
click at [276, 39] on p "Emails : 5 / 5" at bounding box center [518, 42] width 828 height 15
drag, startPoint x: 1343, startPoint y: 489, endPoint x: 19, endPoint y: 45, distance: 1396.4
click at [19, 45] on div "R Email Accounts Emails : 5 / 5 My Workspace Get Free Credits Export All Status…" at bounding box center [700, 260] width 1401 height 521
click at [0, 46] on div "R" at bounding box center [36, 335] width 73 height 671
drag, startPoint x: 4, startPoint y: 21, endPoint x: 1236, endPoint y: 466, distance: 1310.6
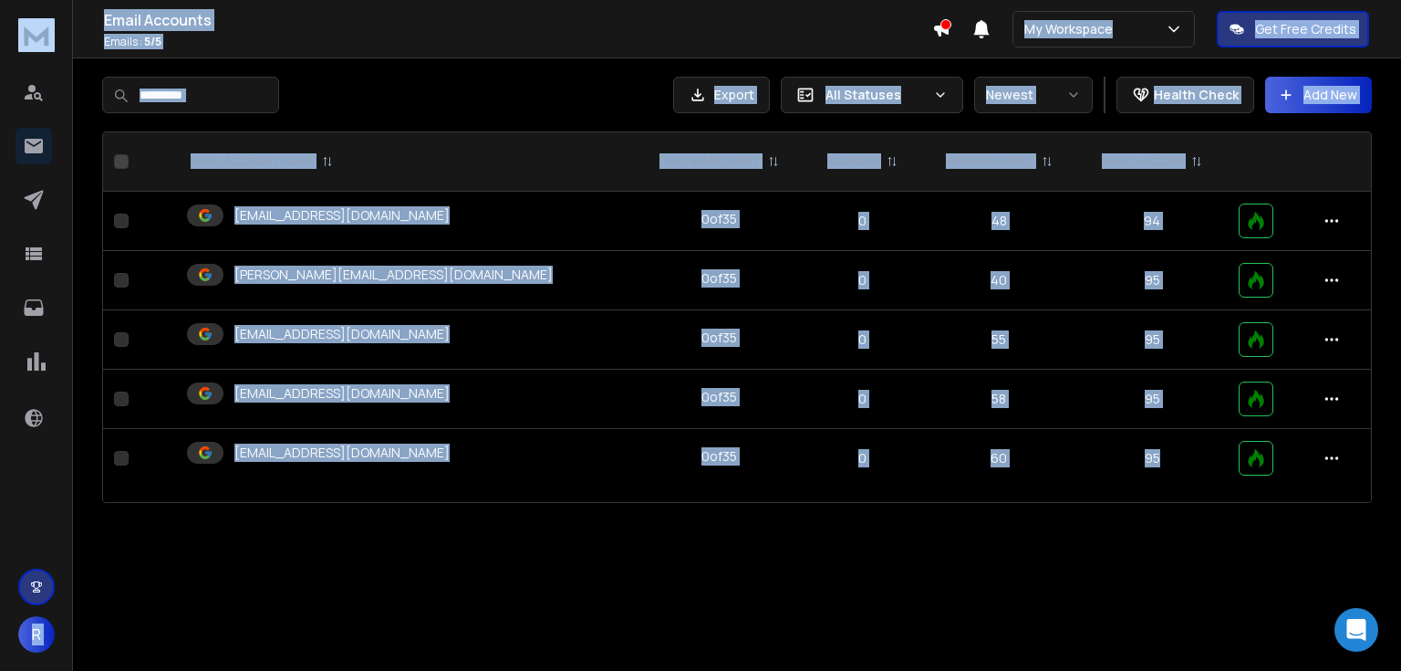
click at [1236, 466] on div "R Email Accounts Emails : 5 / 5 My Workspace Get Free Credits Export All Status…" at bounding box center [700, 260] width 1401 height 521
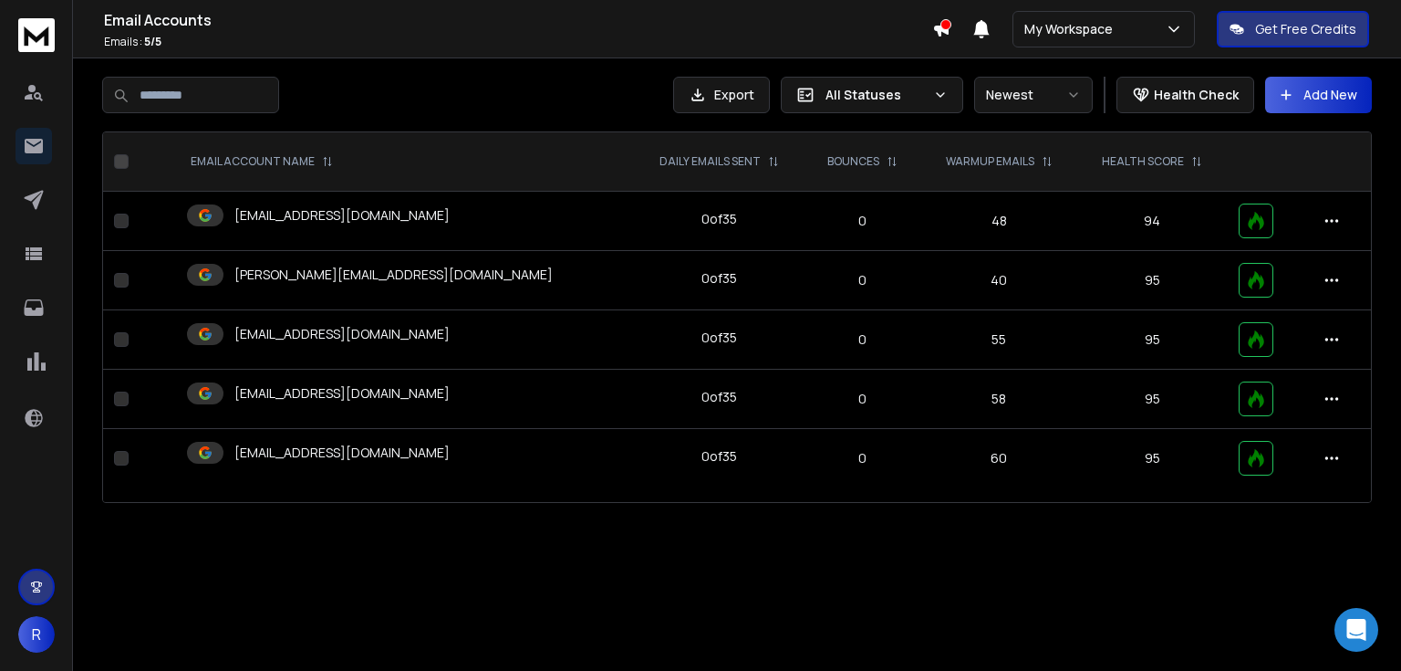
click at [967, 563] on div "Get only verified leads with our AI-powered Lead Finder, starting at $22/mo Try…" at bounding box center [700, 335] width 1401 height 671
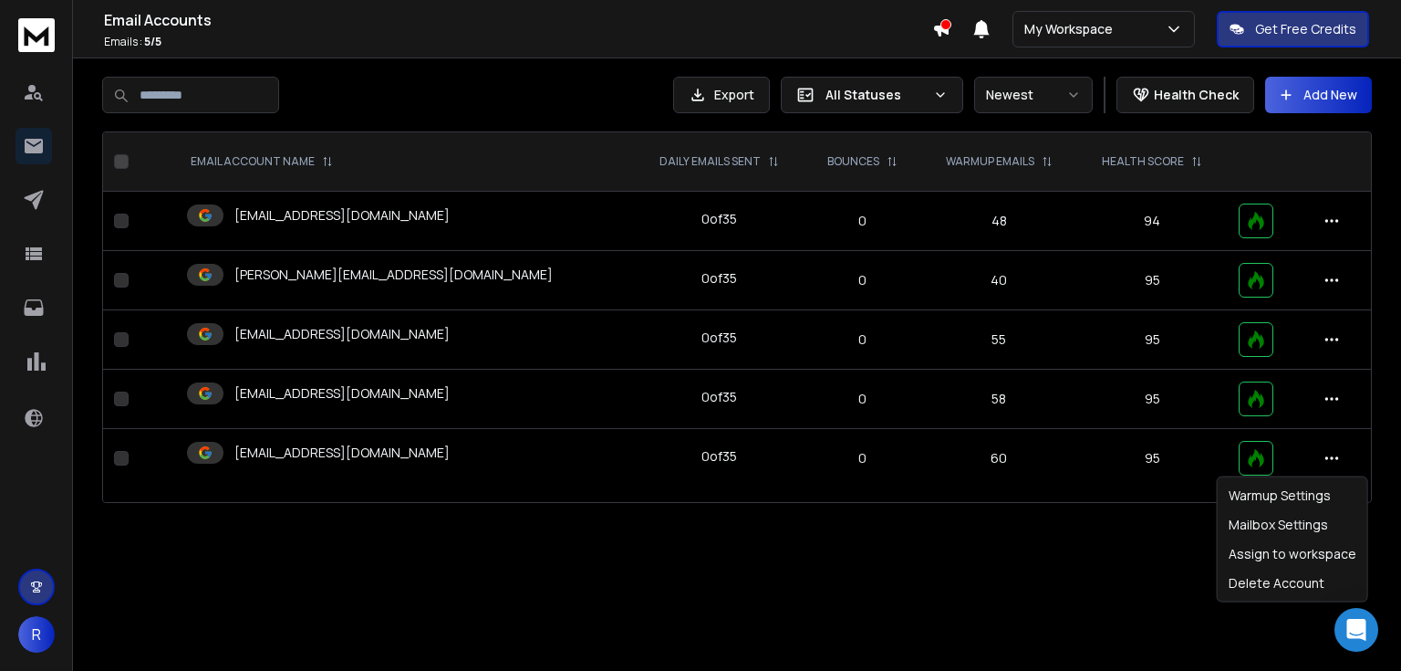
click at [621, 312] on tbody "[EMAIL_ADDRESS][DOMAIN_NAME] 0 of 35 0 48 94 [PERSON_NAME][EMAIL_ADDRESS][DOMAI…" at bounding box center [737, 340] width 1268 height 297
click at [640, 561] on div "Get only verified leads with our AI-powered Lead Finder, starting at $22/mo Try…" at bounding box center [700, 335] width 1401 height 671
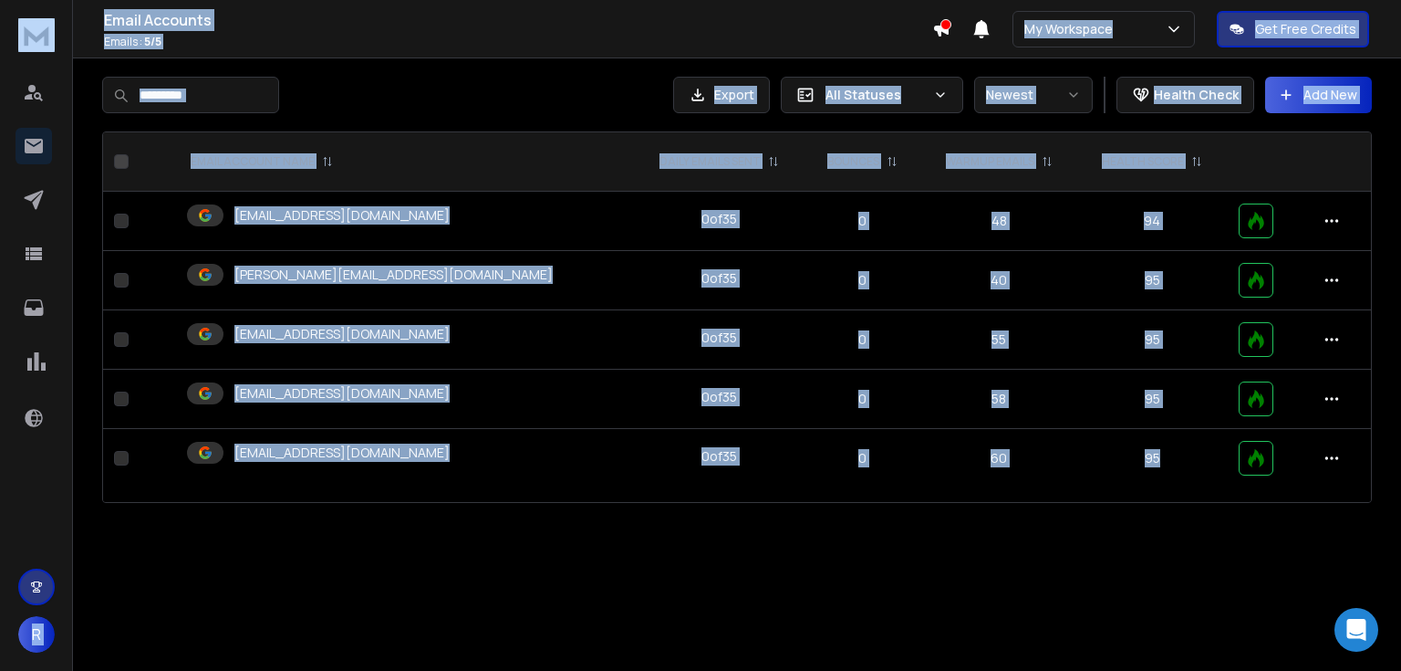
drag, startPoint x: 1155, startPoint y: 488, endPoint x: 0, endPoint y: 48, distance: 1235.9
click at [0, 48] on div "R Email Accounts Emails : 5 / 5 My Workspace Get Free Credits Export All Status…" at bounding box center [700, 260] width 1401 height 521
click at [8, 68] on div "R" at bounding box center [36, 335] width 73 height 671
drag, startPoint x: 5, startPoint y: 25, endPoint x: 642, endPoint y: 570, distance: 839.3
click at [1169, 458] on div "R Email Accounts Emails : 5 / 5 My Workspace Get Free Credits Export All Status…" at bounding box center [700, 260] width 1401 height 521
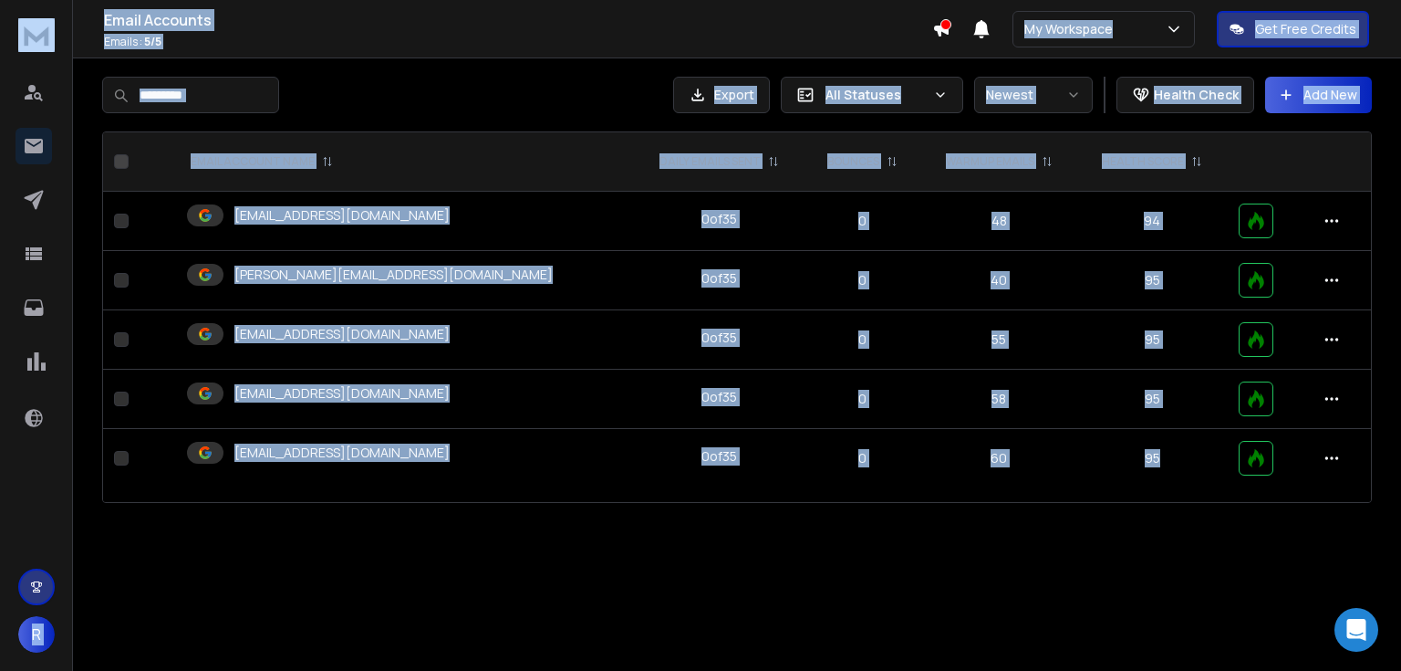
click at [653, 547] on div "Get only verified leads with our AI-powered Lead Finder, starting at $22/mo Try…" at bounding box center [700, 335] width 1401 height 671
drag, startPoint x: 1175, startPoint y: 479, endPoint x: 0, endPoint y: 60, distance: 1247.5
click at [0, 60] on div "R Email Accounts Emails : 5 / 5 My Workspace Get Free Credits Export All Status…" at bounding box center [700, 260] width 1401 height 521
click at [5, 50] on div "R" at bounding box center [36, 335] width 73 height 671
drag, startPoint x: 0, startPoint y: 32, endPoint x: 1175, endPoint y: 472, distance: 1254.7
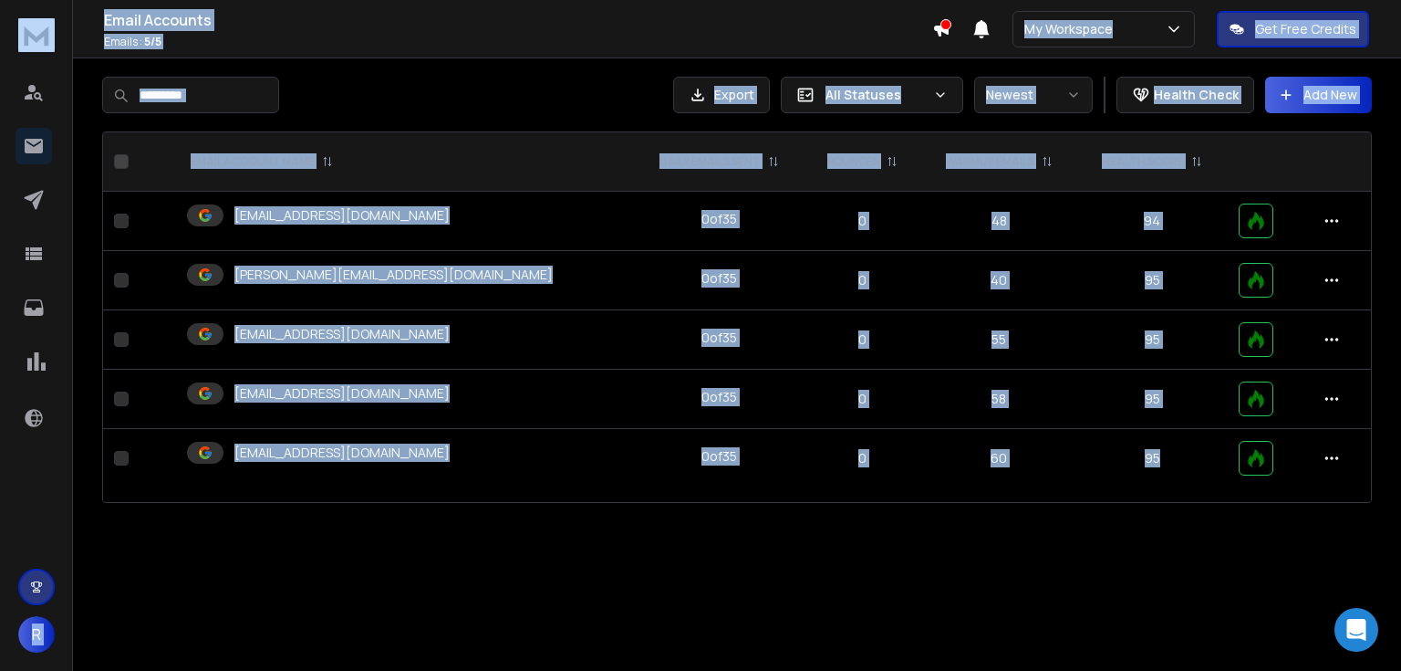
click at [1175, 472] on div "R Email Accounts Emails : 5 / 5 My Workspace Get Free Credits Export All Status…" at bounding box center [700, 260] width 1401 height 521
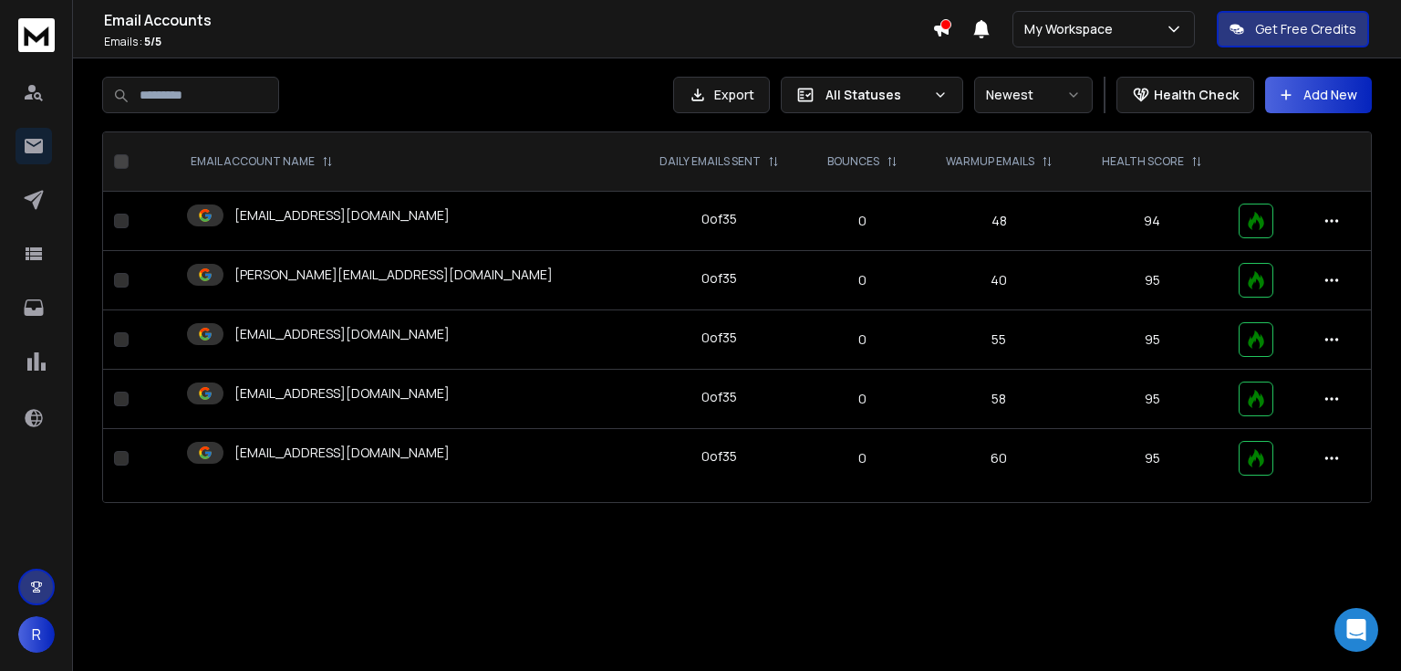
click at [1130, 553] on div "Get only verified leads with our AI-powered Lead Finder, starting at $22/mo Try…" at bounding box center [700, 335] width 1401 height 671
